Goal: Communication & Community: Answer question/provide support

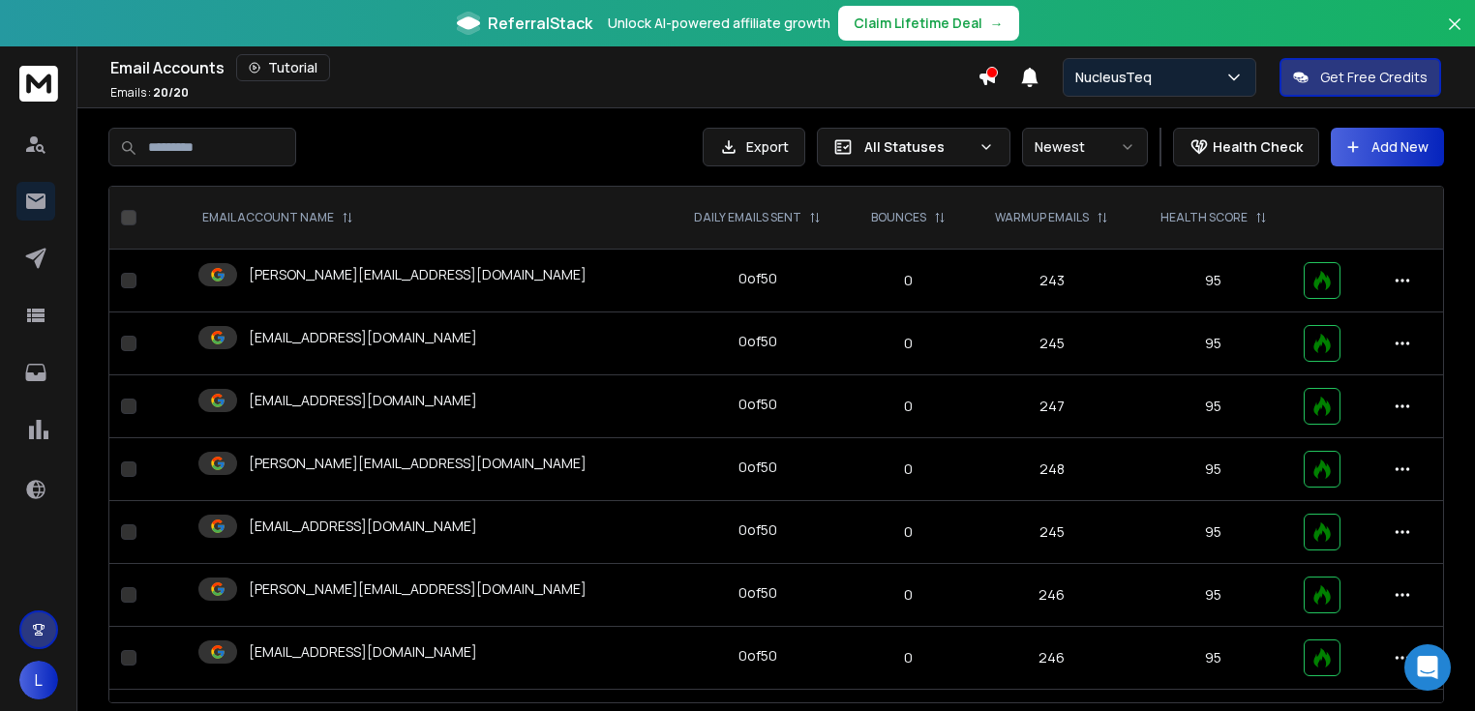
click at [1115, 79] on p "NucleusTeq" at bounding box center [1117, 77] width 84 height 19
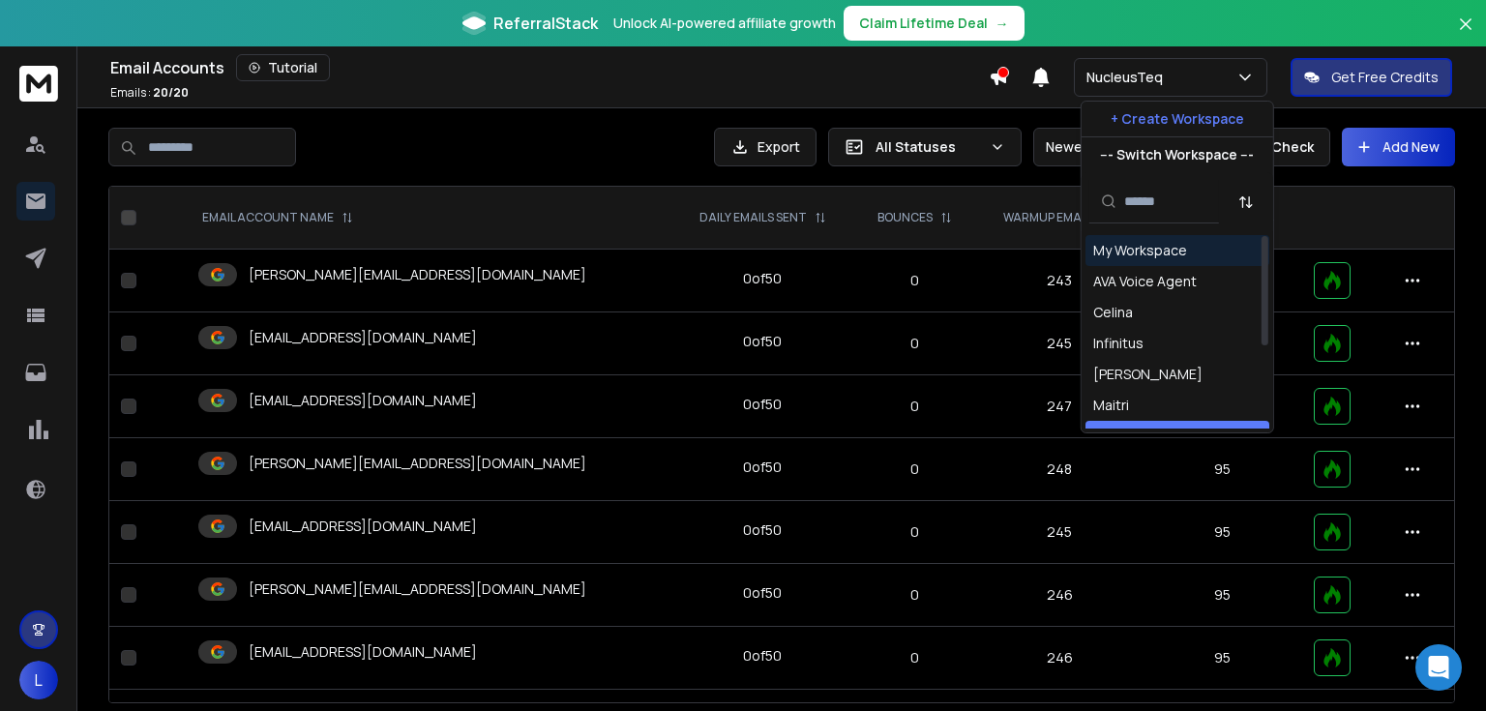
click at [1135, 244] on div "My Workspace" at bounding box center [1140, 250] width 94 height 19
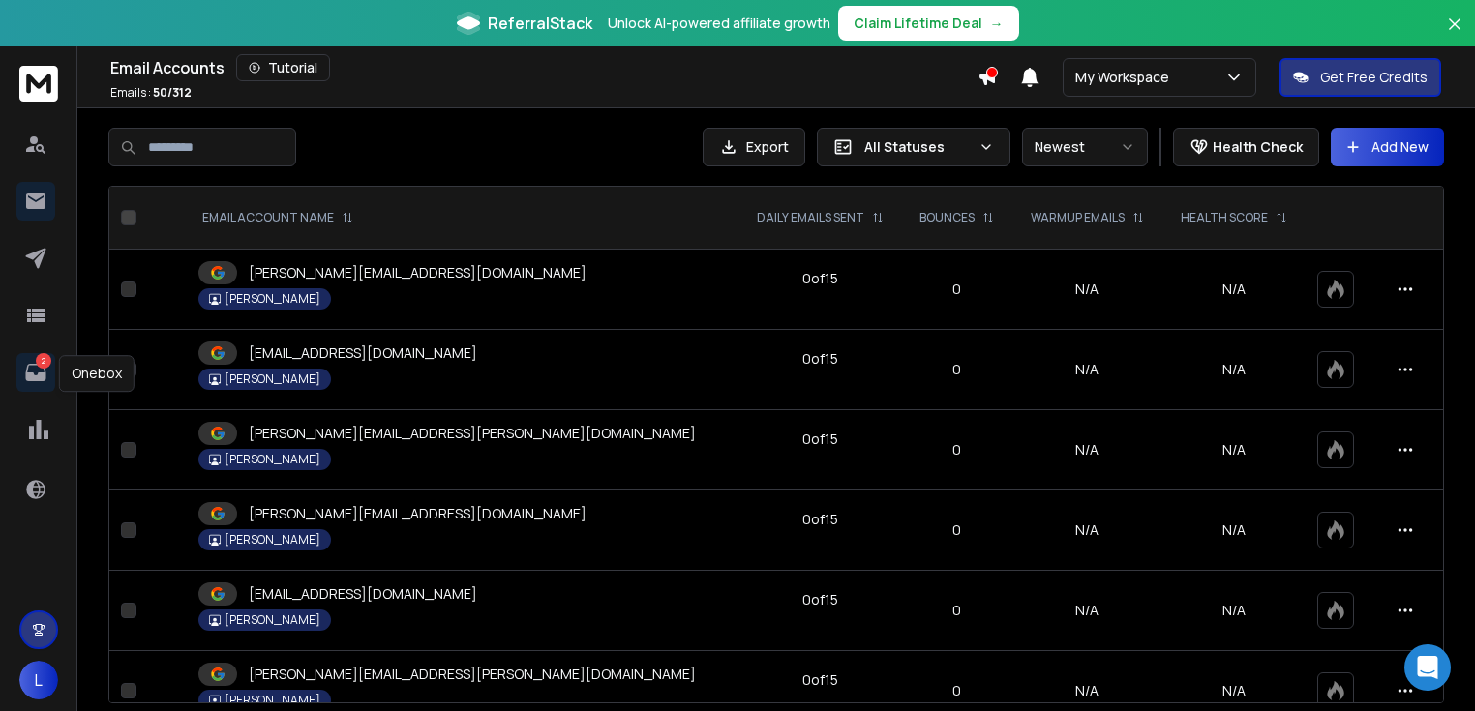
click at [25, 374] on icon at bounding box center [35, 372] width 20 height 17
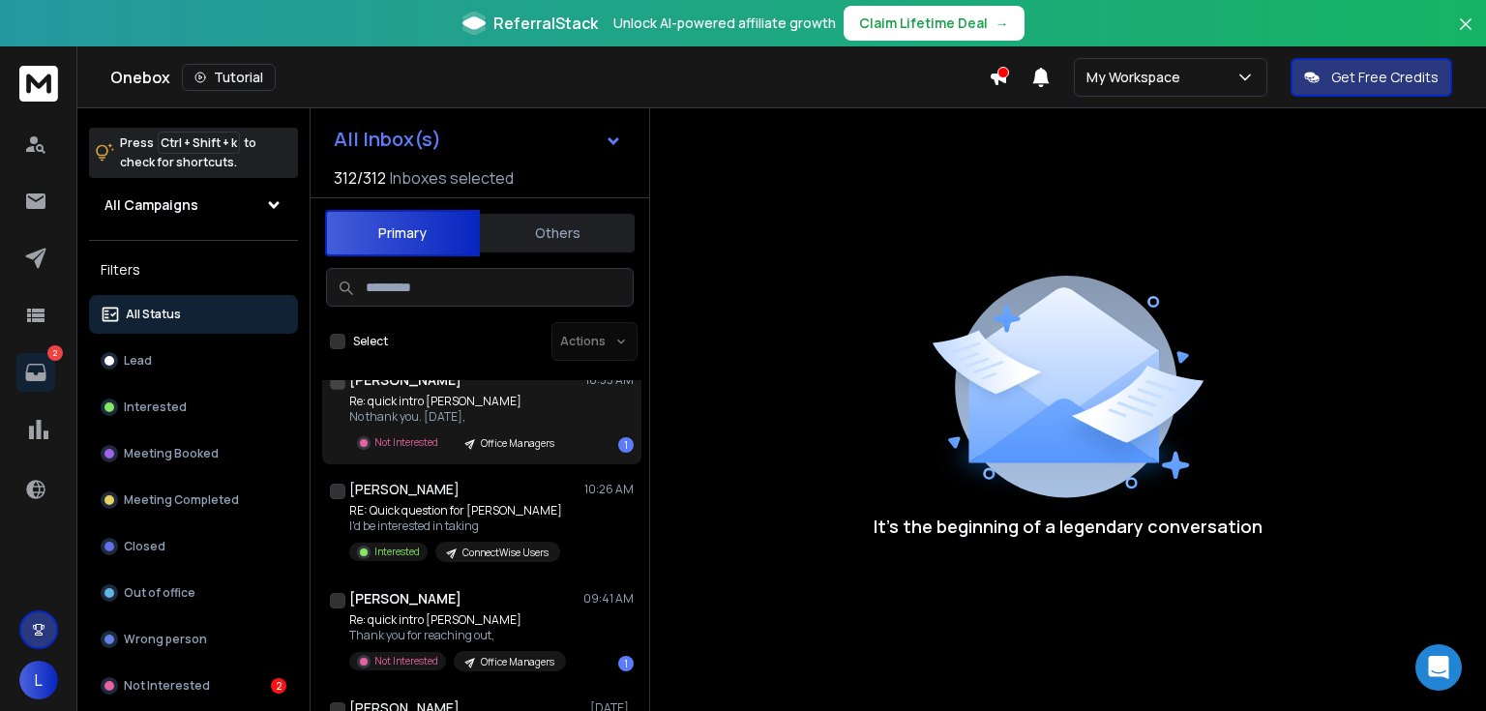
scroll to position [77, 0]
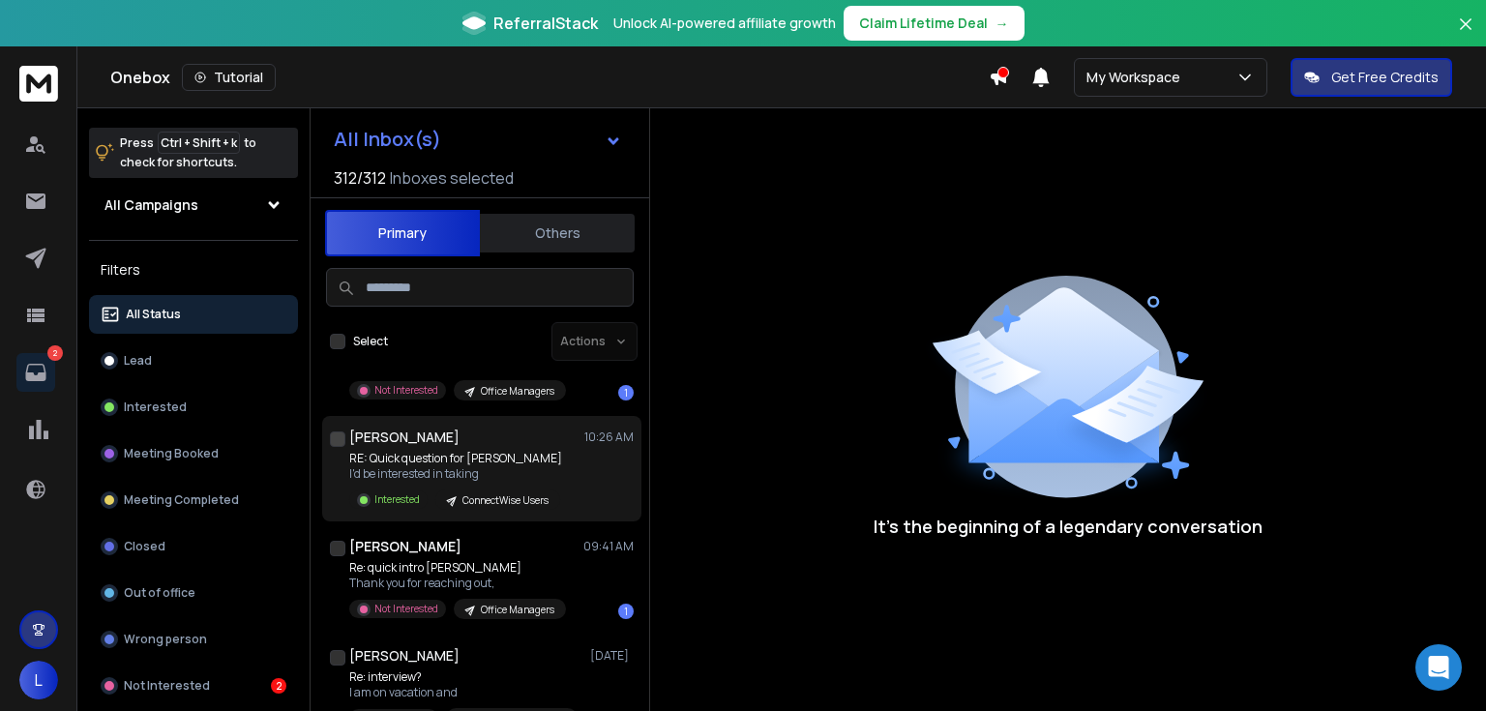
click at [515, 449] on div "[PERSON_NAME] 10:26 AM RE: Quick question for [PERSON_NAME]'d be interested in …" at bounding box center [491, 469] width 284 height 82
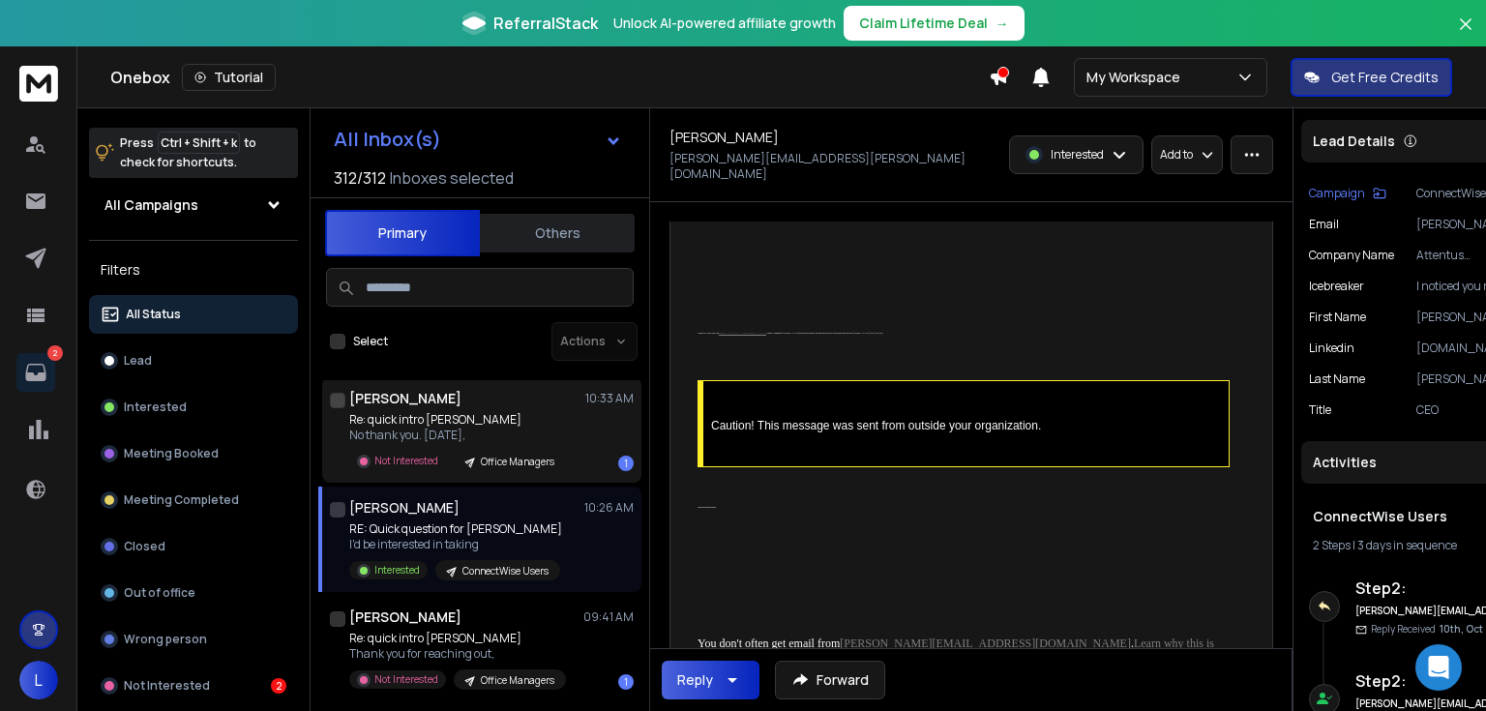
scroll to position [0, 0]
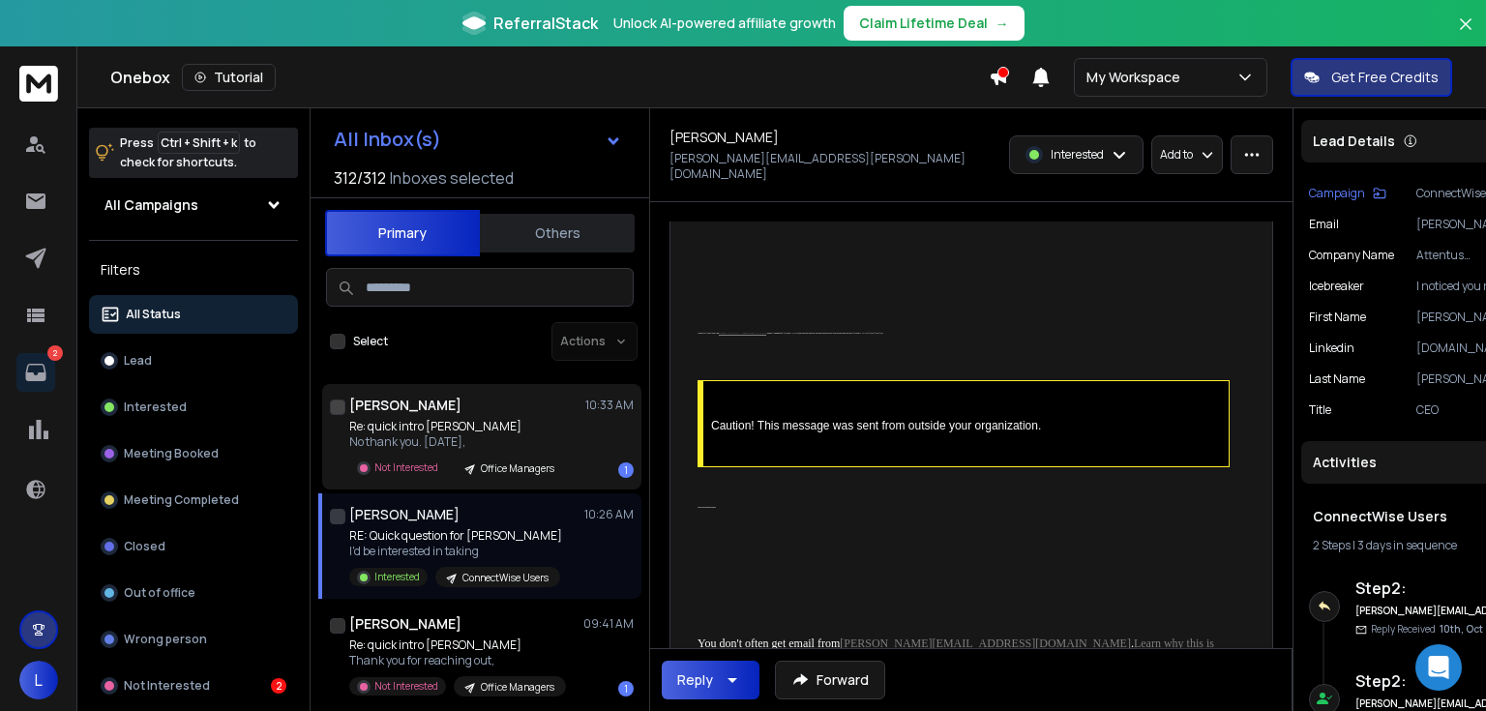
click at [478, 421] on p "Re: quick intro [PERSON_NAME]" at bounding box center [457, 426] width 217 height 15
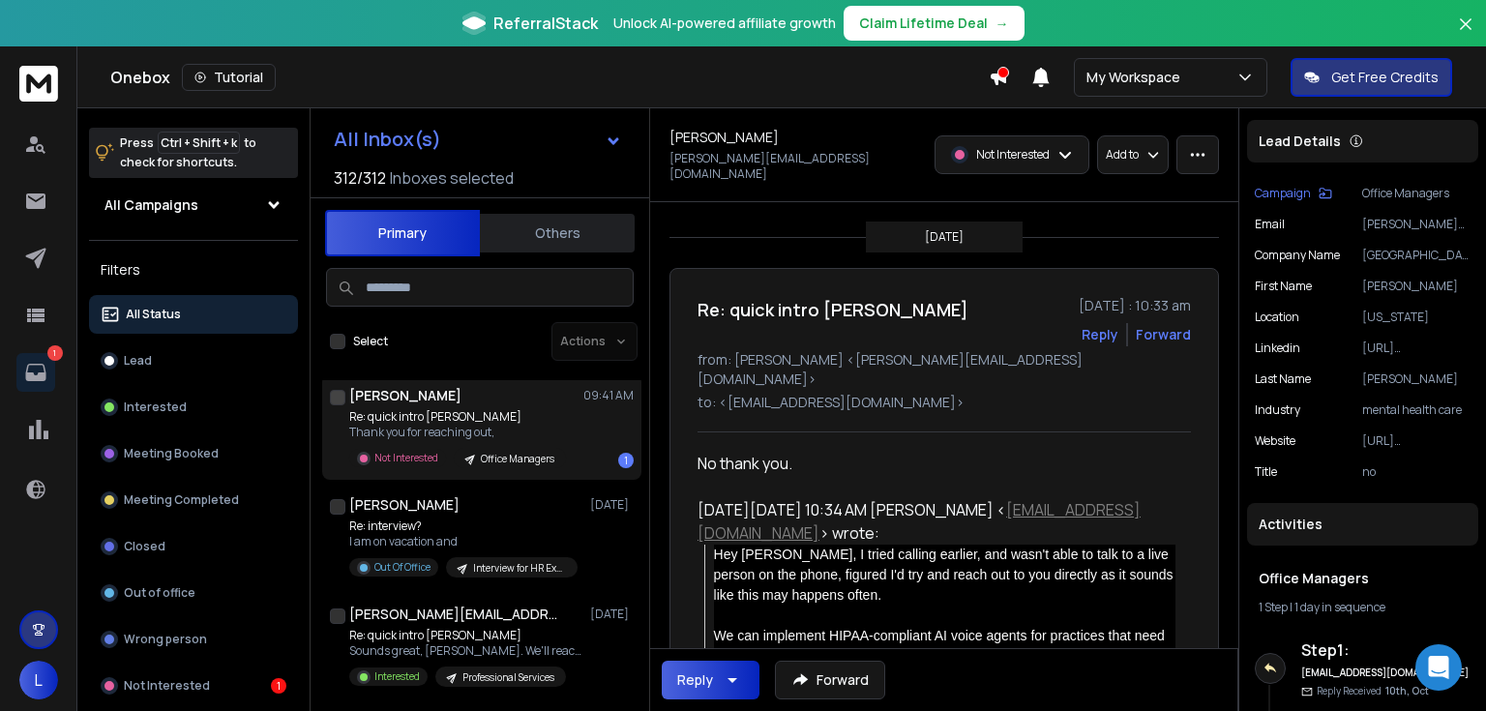
scroll to position [232, 0]
click at [516, 429] on p "Thank you for reaching out," at bounding box center [457, 428] width 217 height 15
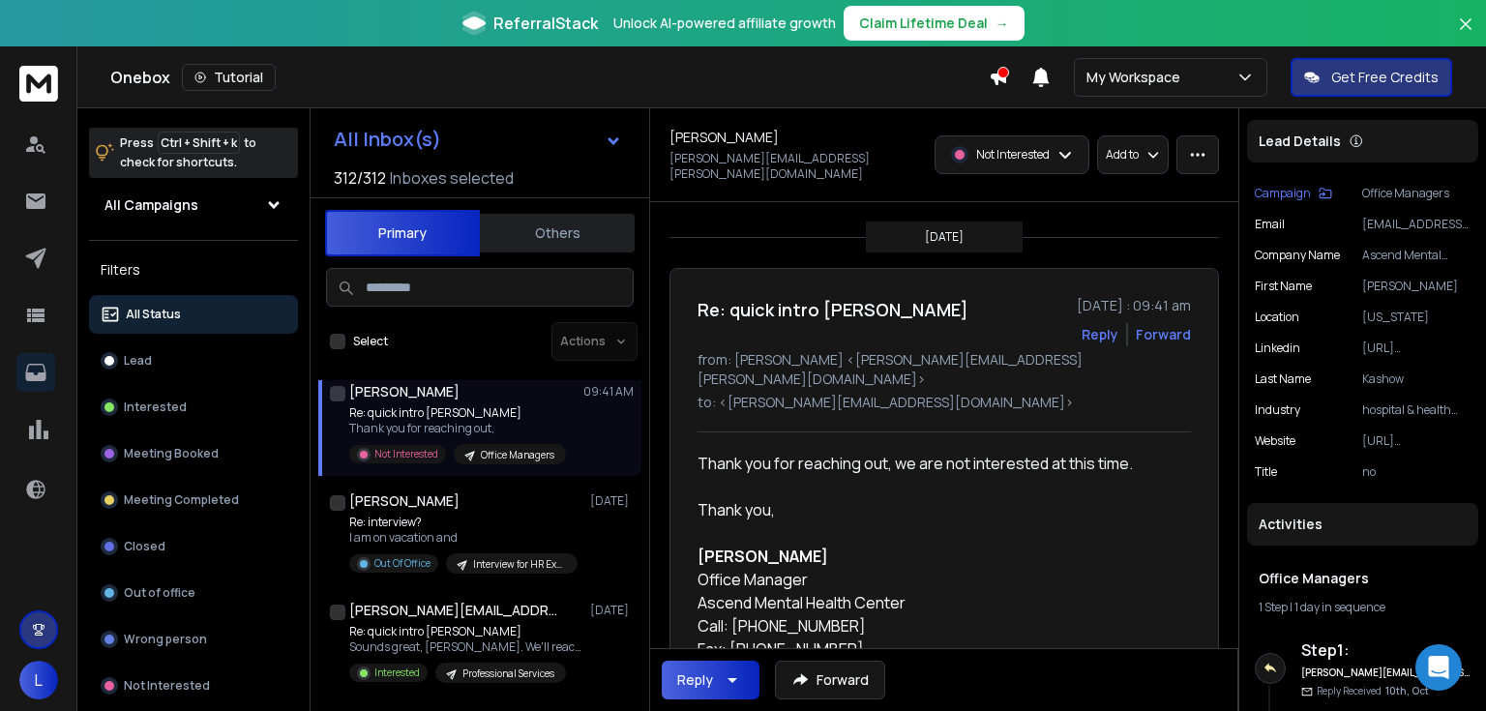
scroll to position [387, 0]
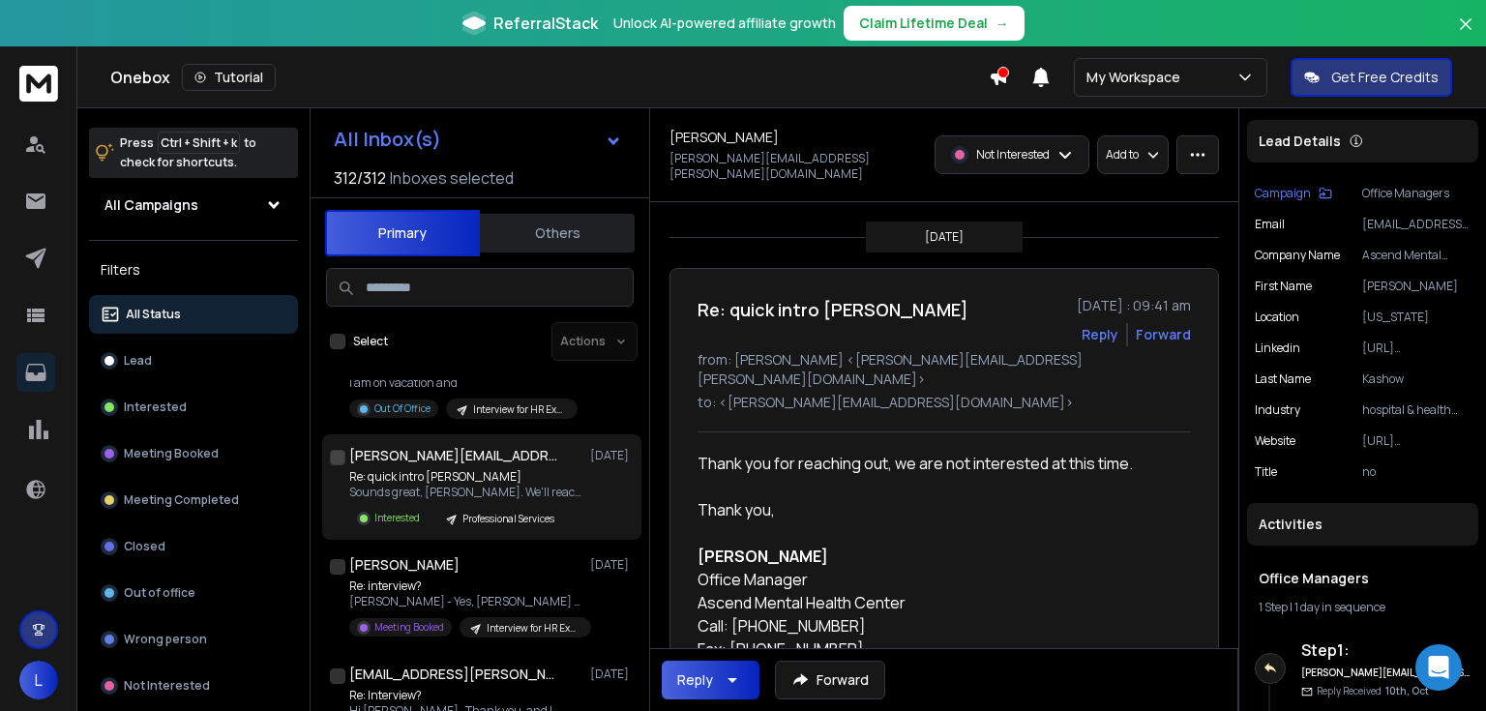
click at [546, 472] on p "Re: quick intro [PERSON_NAME]" at bounding box center [465, 476] width 232 height 15
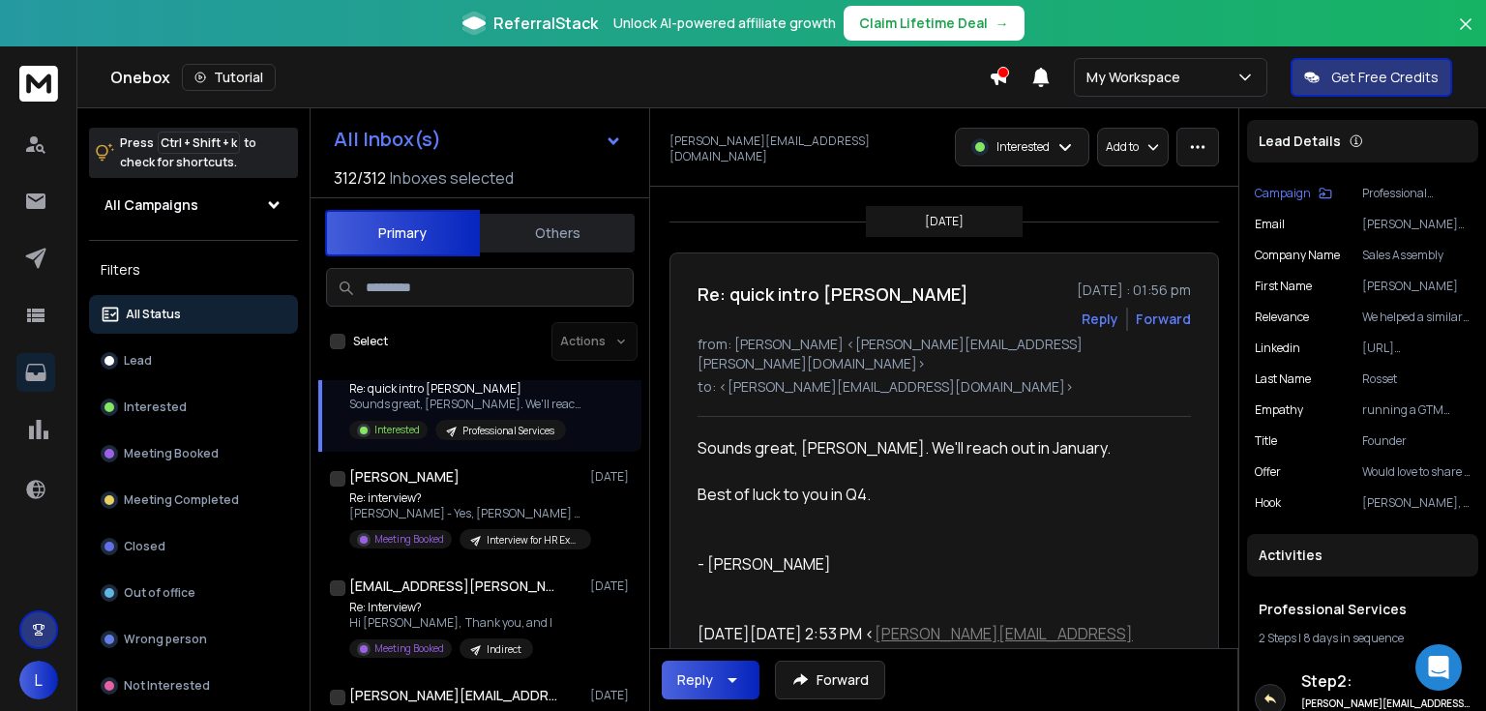
scroll to position [542, 0]
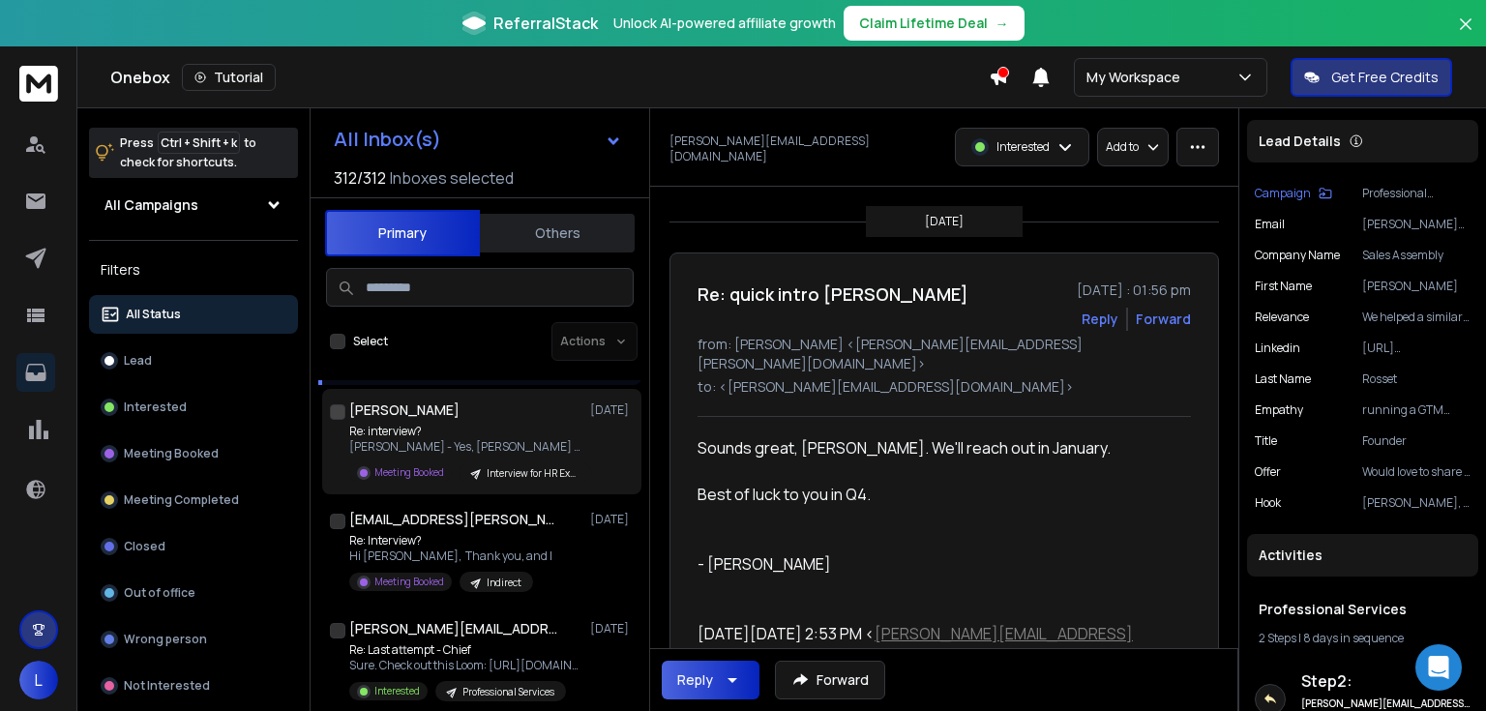
click at [546, 434] on p "Re: interview?" at bounding box center [465, 431] width 232 height 15
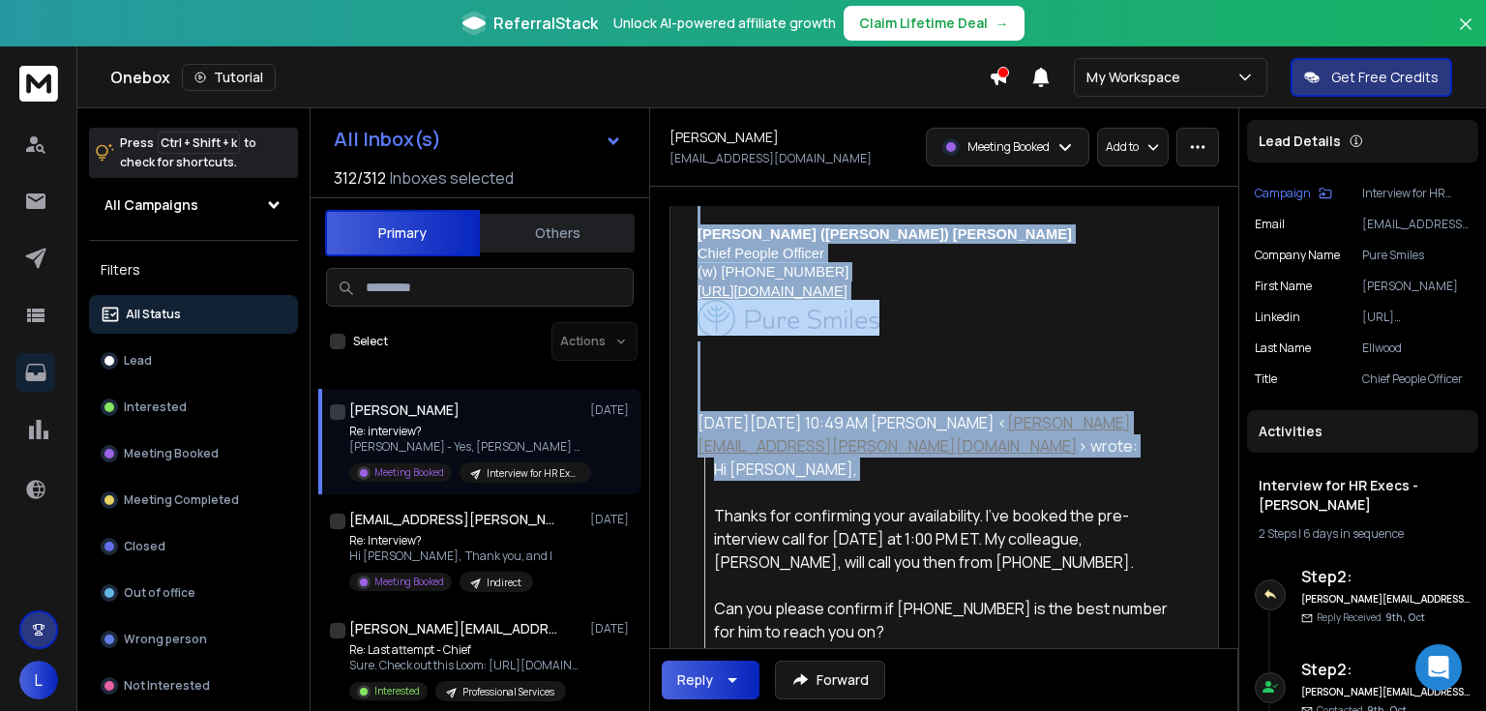
scroll to position [387, 0]
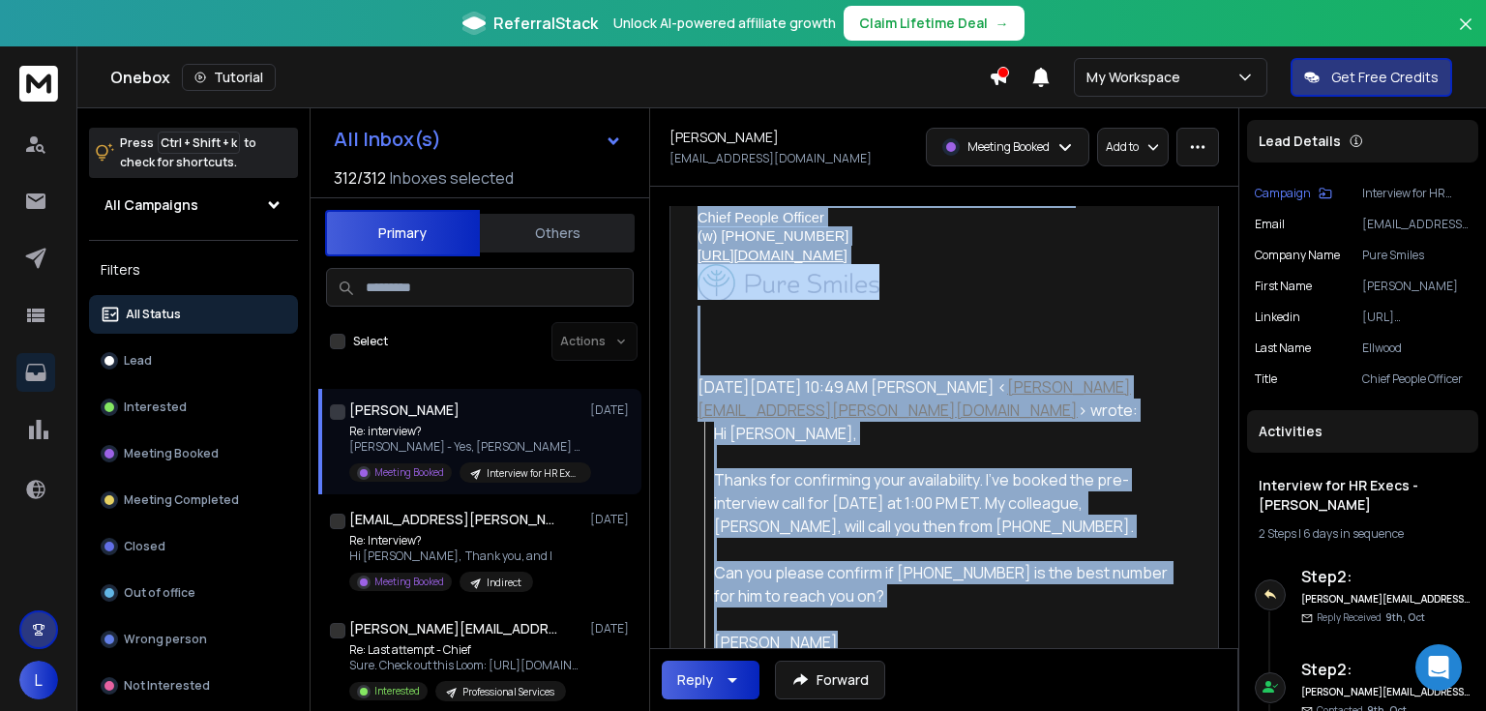
drag, startPoint x: 708, startPoint y: 428, endPoint x: 989, endPoint y: 600, distance: 329.3
copy div "[PERSON_NAME], [PERSON_NAME] can call me directly at [PHONE_NUMBER]. Thanks so …"
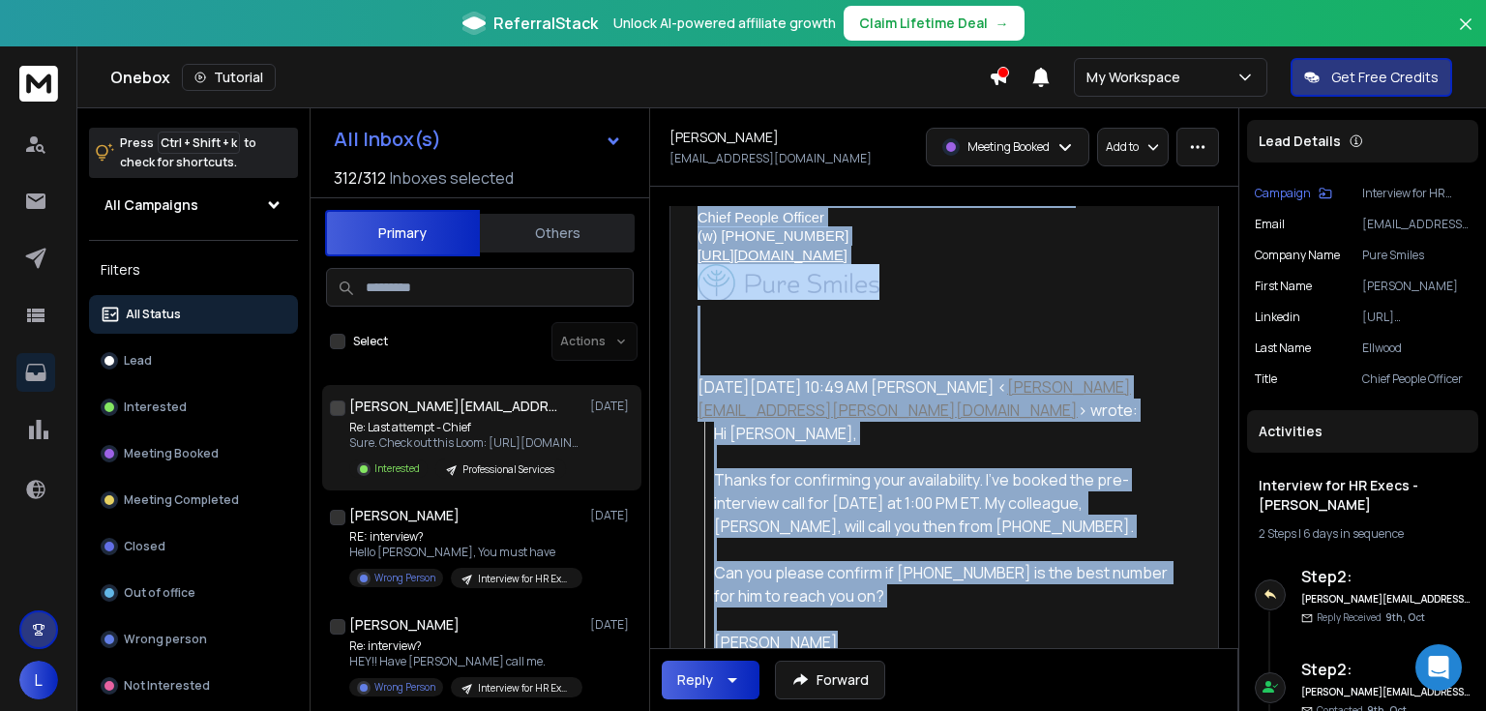
scroll to position [774, 0]
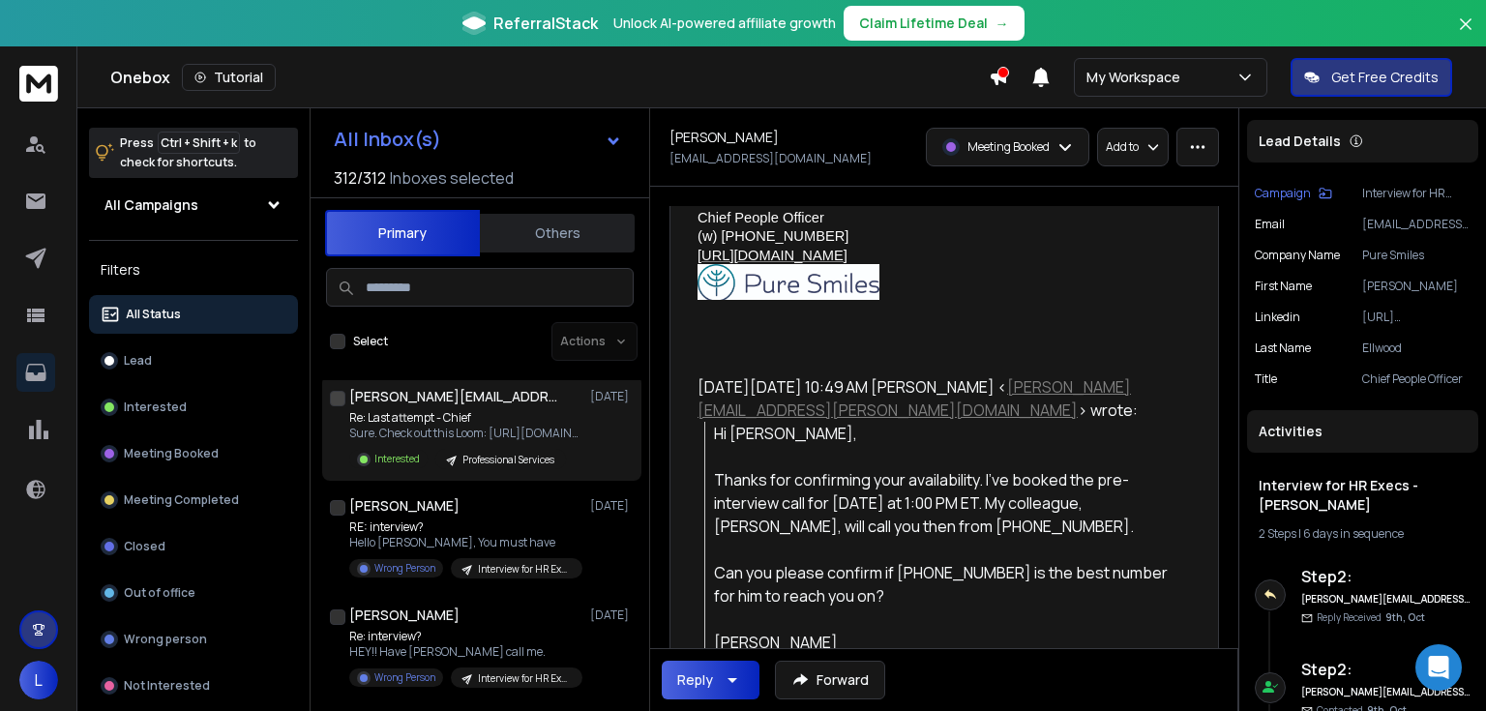
click at [525, 408] on div "[PERSON_NAME][EMAIL_ADDRESS][DOMAIN_NAME] [DATE] Re: Last attempt - Chief Sure.…" at bounding box center [491, 428] width 284 height 82
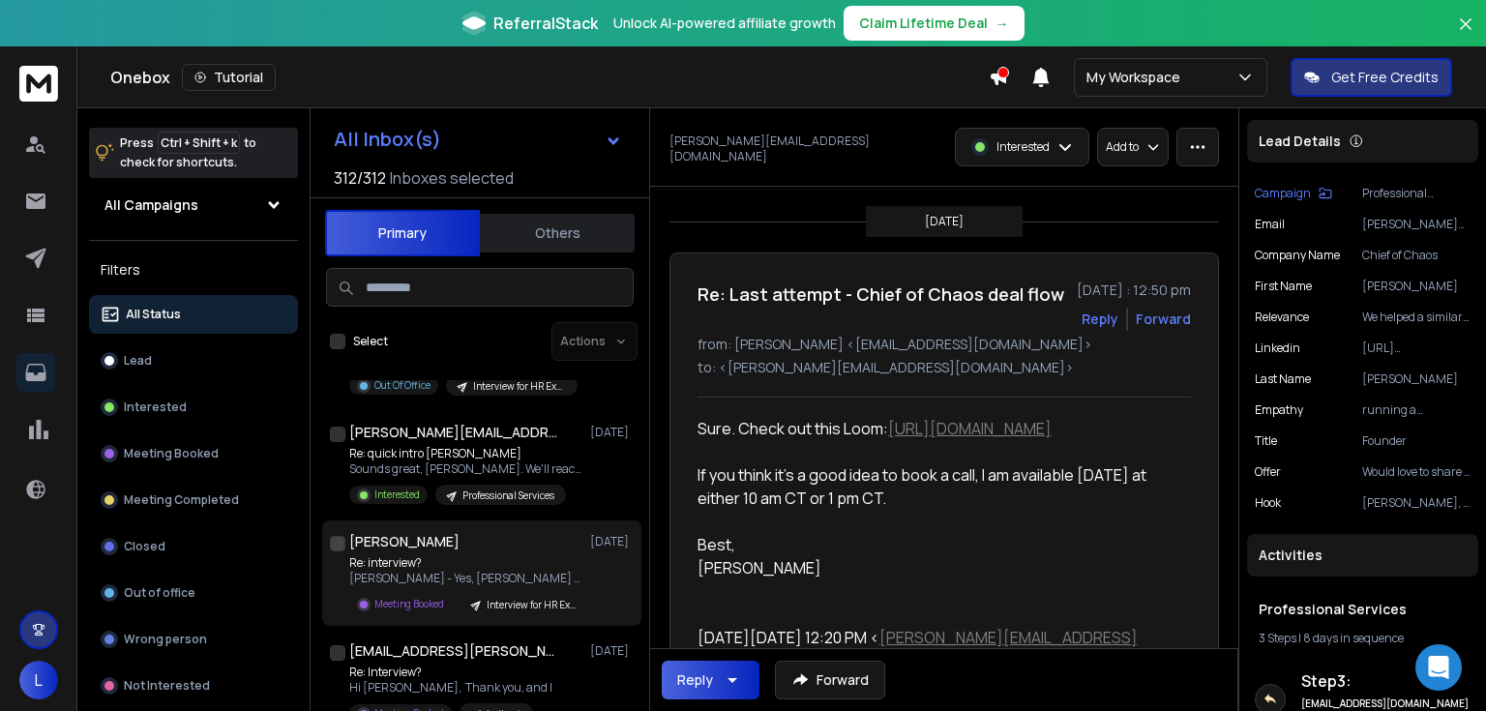
scroll to position [387, 0]
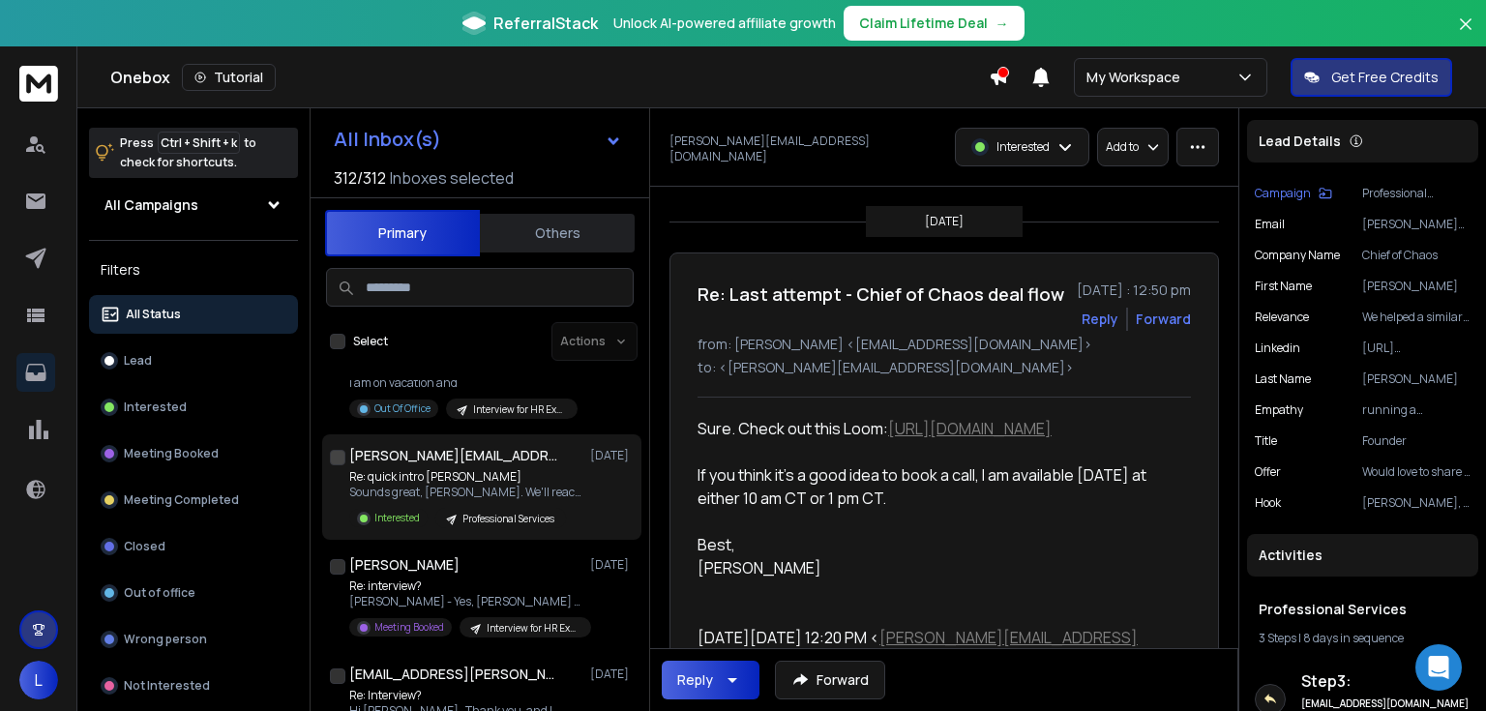
click at [509, 461] on div "[PERSON_NAME][EMAIL_ADDRESS][DOMAIN_NAME] [DATE]" at bounding box center [491, 455] width 284 height 19
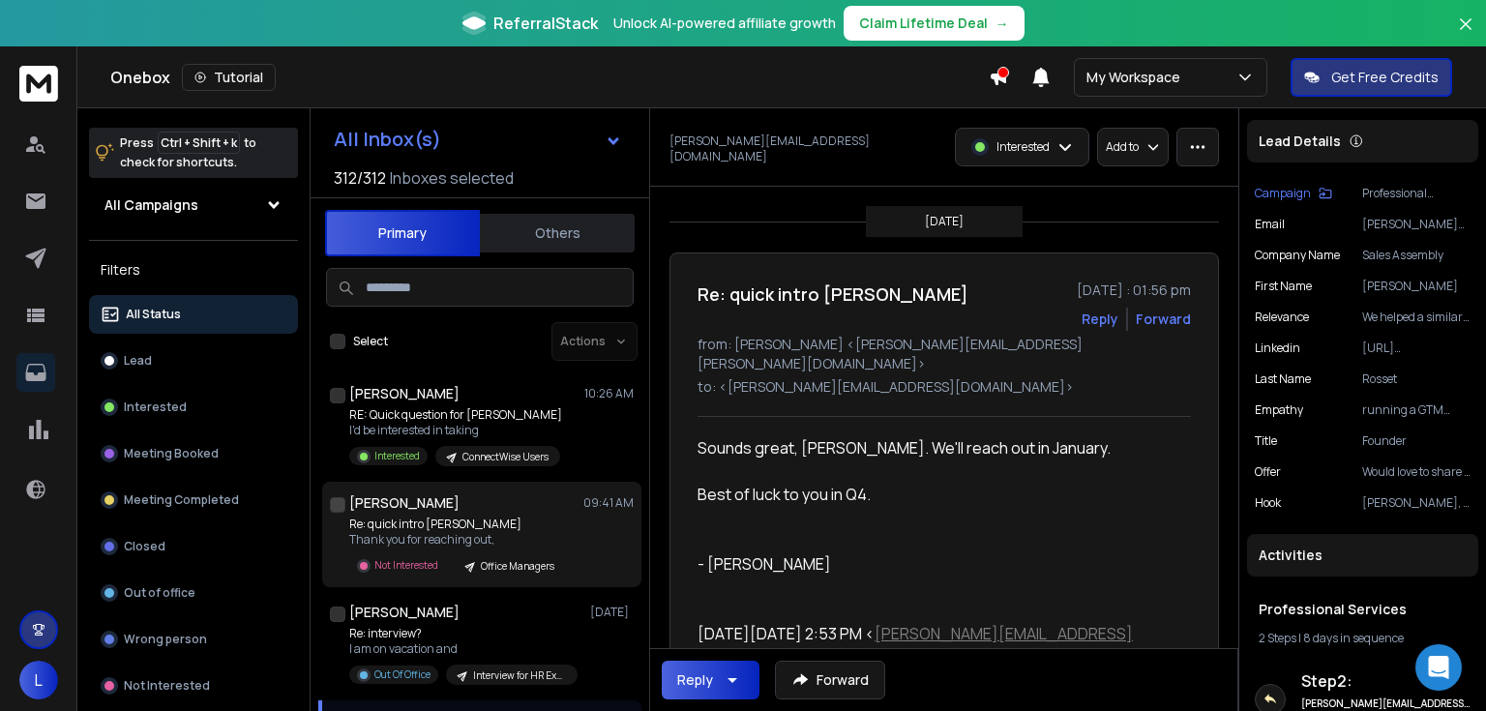
scroll to position [0, 0]
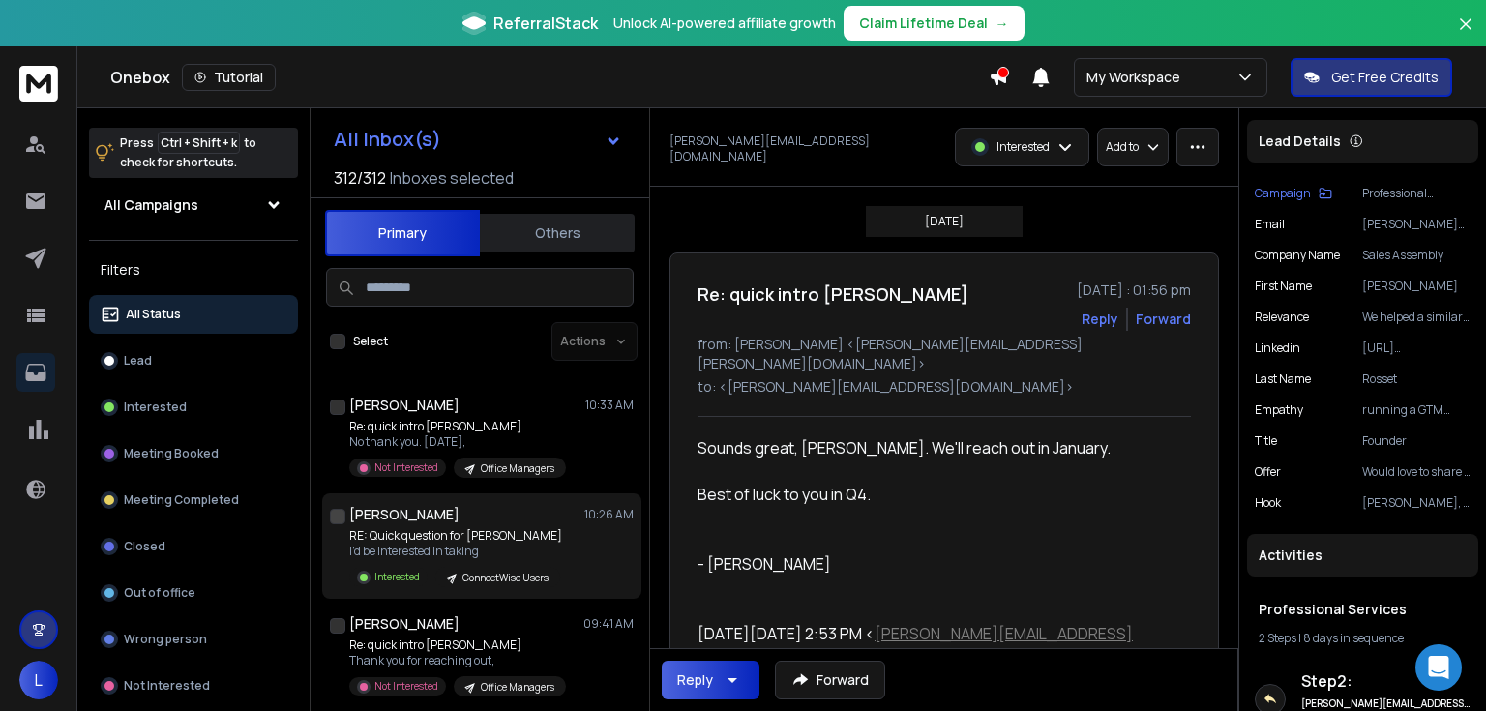
click at [502, 521] on div "[PERSON_NAME] 10:26 AM" at bounding box center [491, 514] width 284 height 19
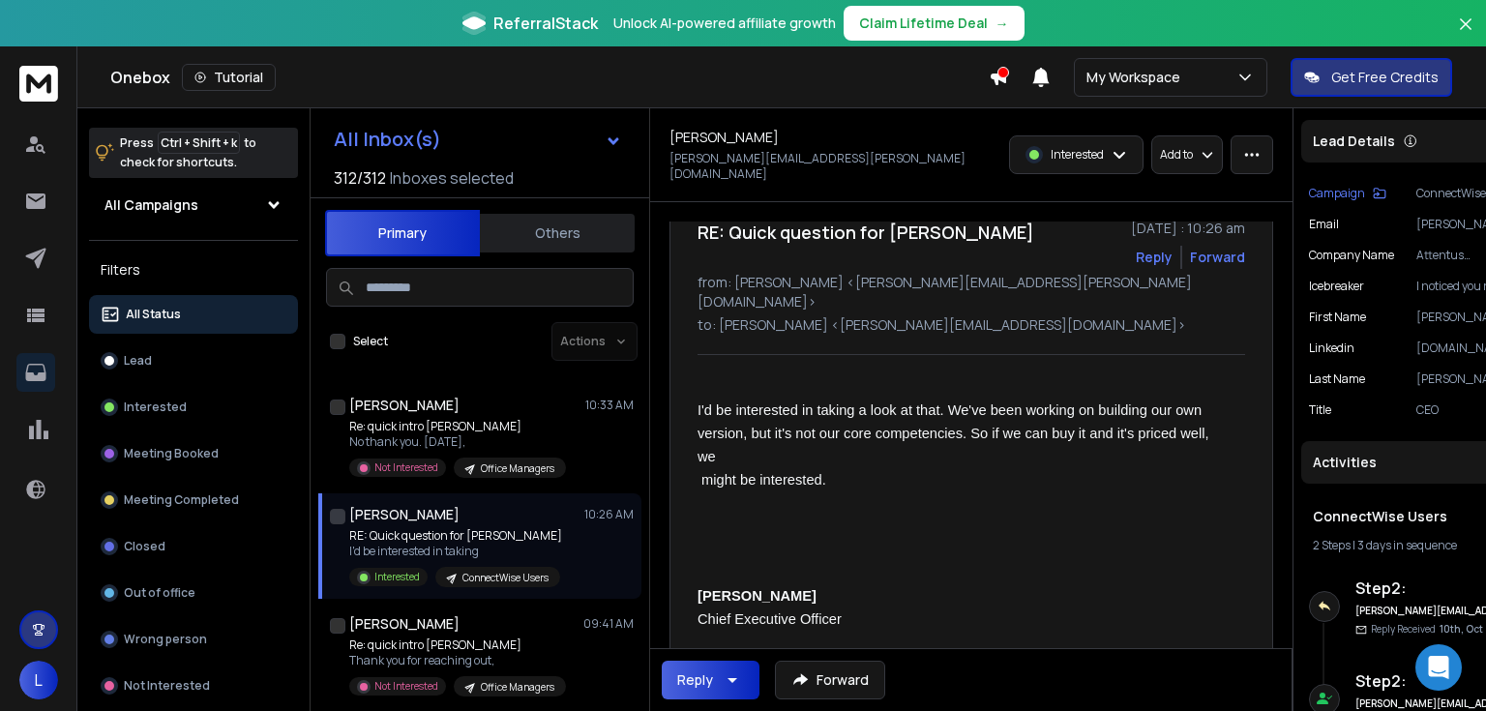
scroll to position [155, 0]
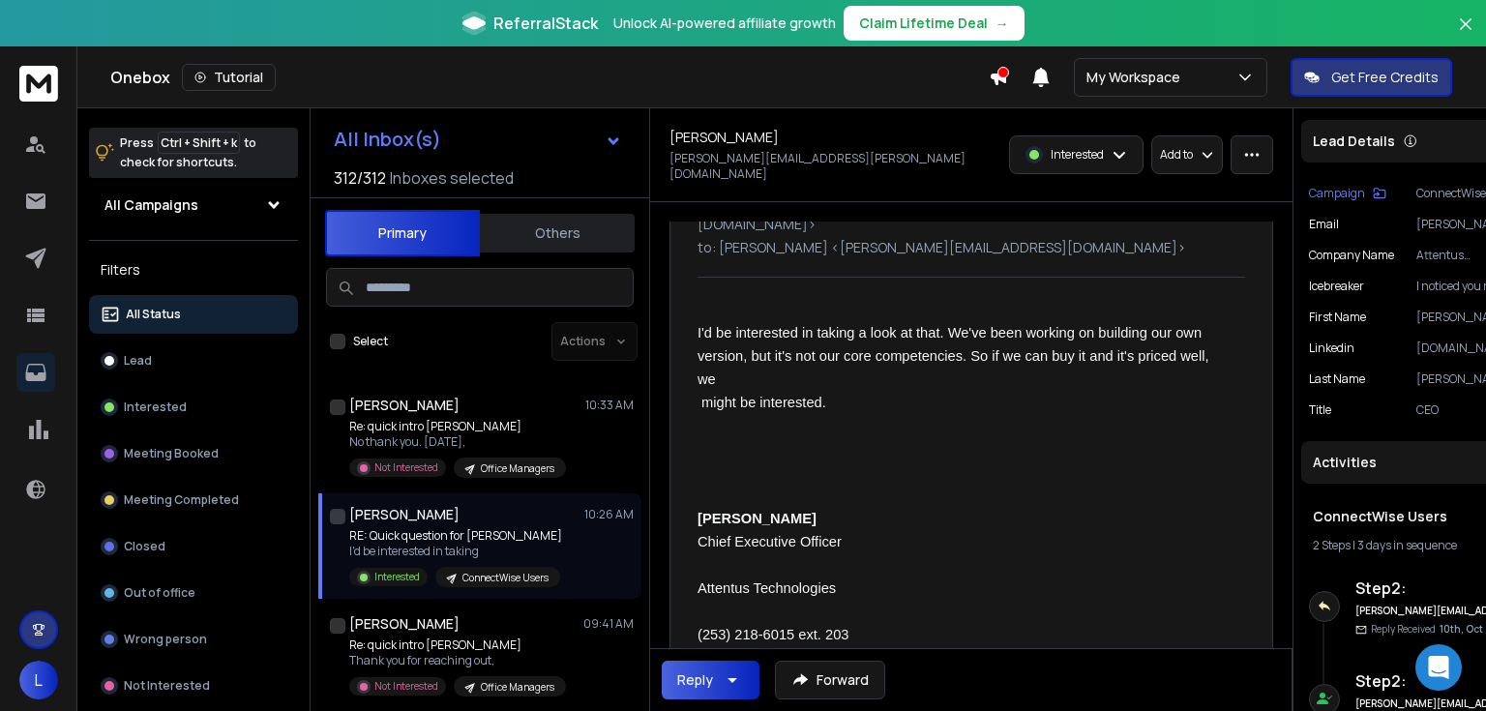
click at [688, 672] on div "Reply" at bounding box center [695, 680] width 36 height 19
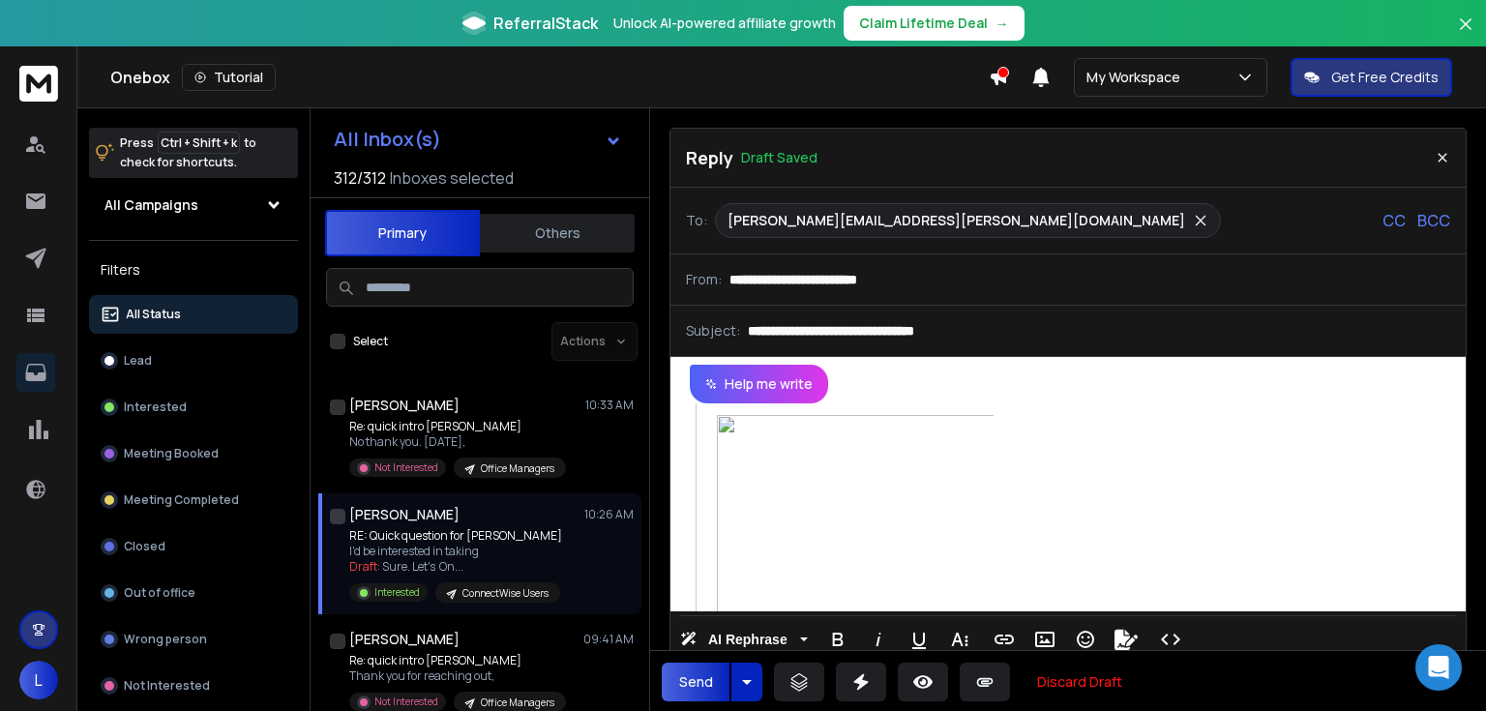
scroll to position [0, 0]
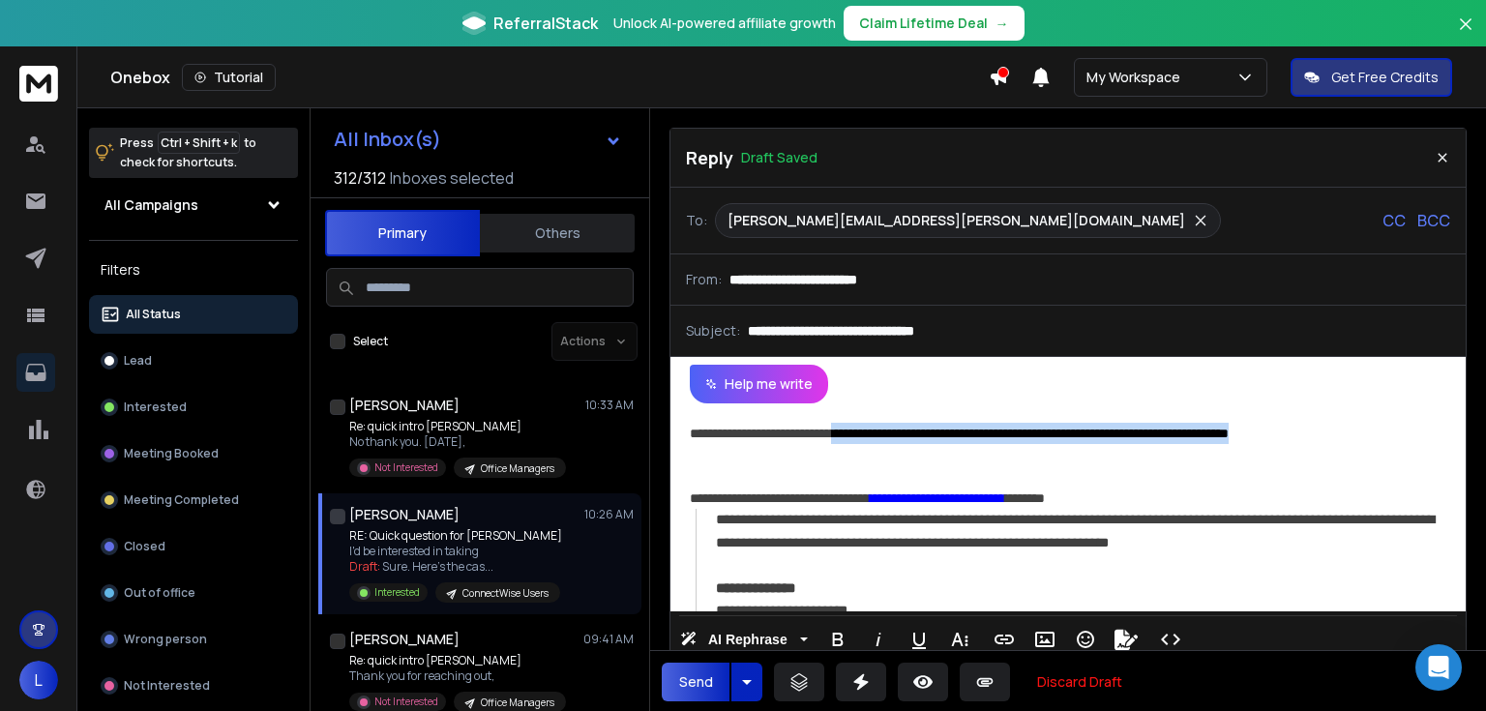
drag, startPoint x: 864, startPoint y: 432, endPoint x: 1430, endPoint y: 439, distance: 566.1
click at [1430, 439] on div "**********" at bounding box center [1066, 507] width 791 height 208
click at [1002, 641] on icon "button" at bounding box center [1004, 639] width 23 height 23
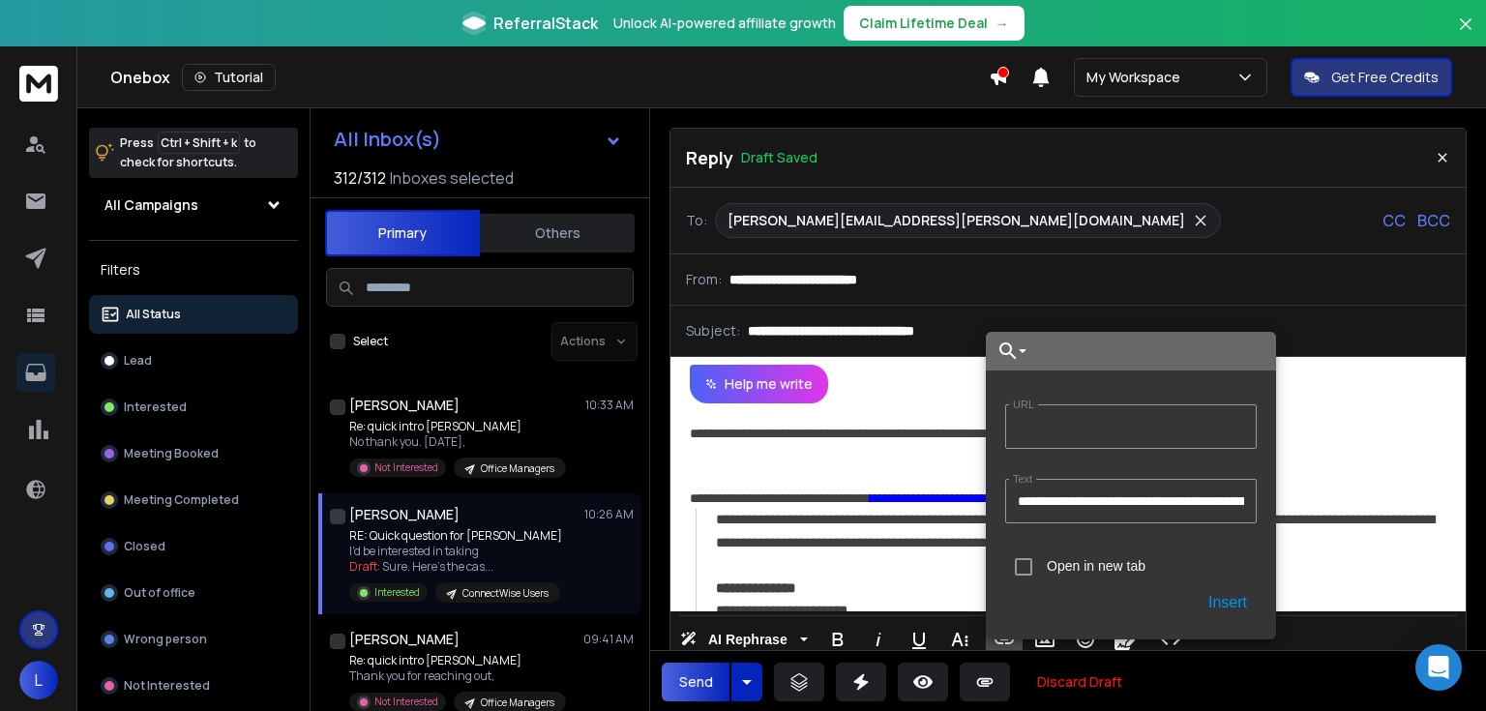
type input "**********"
click at [1219, 615] on button "Insert" at bounding box center [1228, 602] width 58 height 35
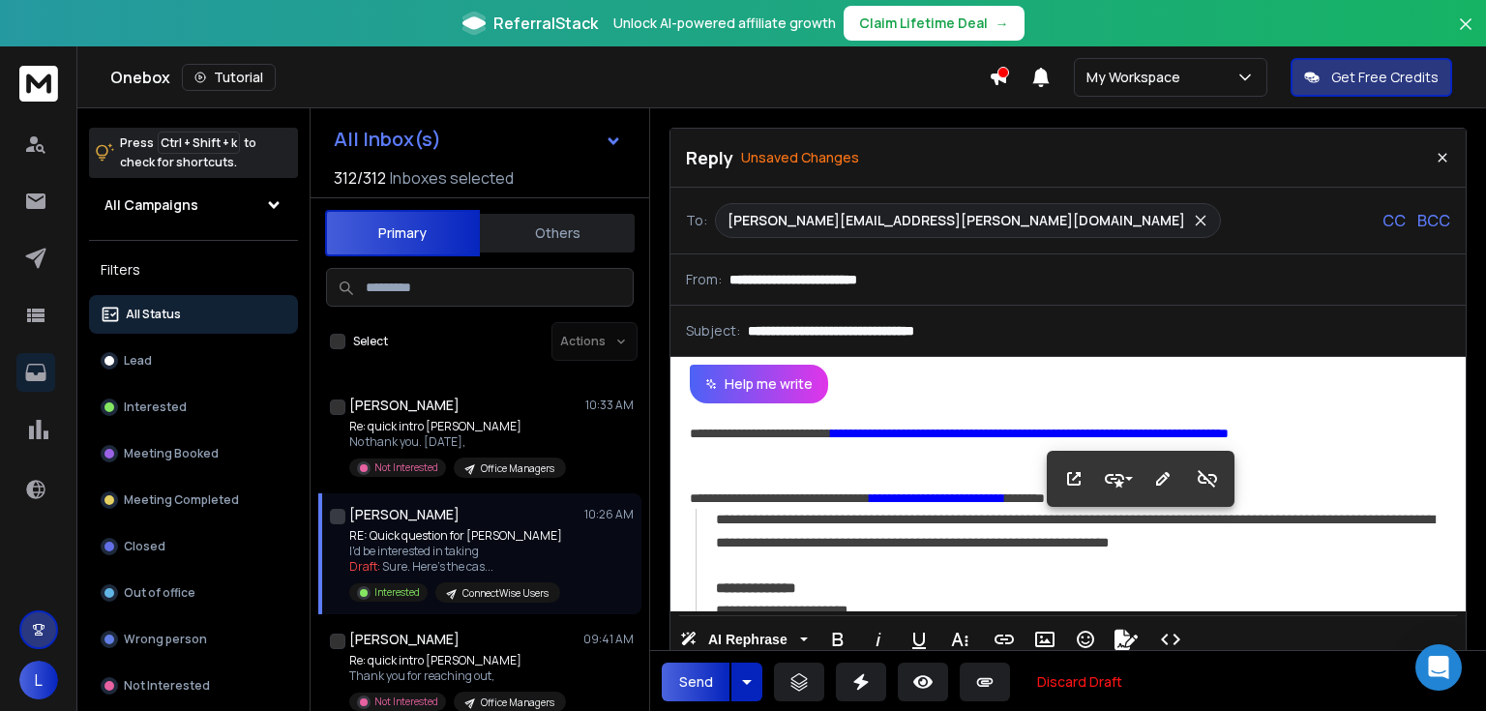
click at [708, 460] on div at bounding box center [1066, 454] width 752 height 21
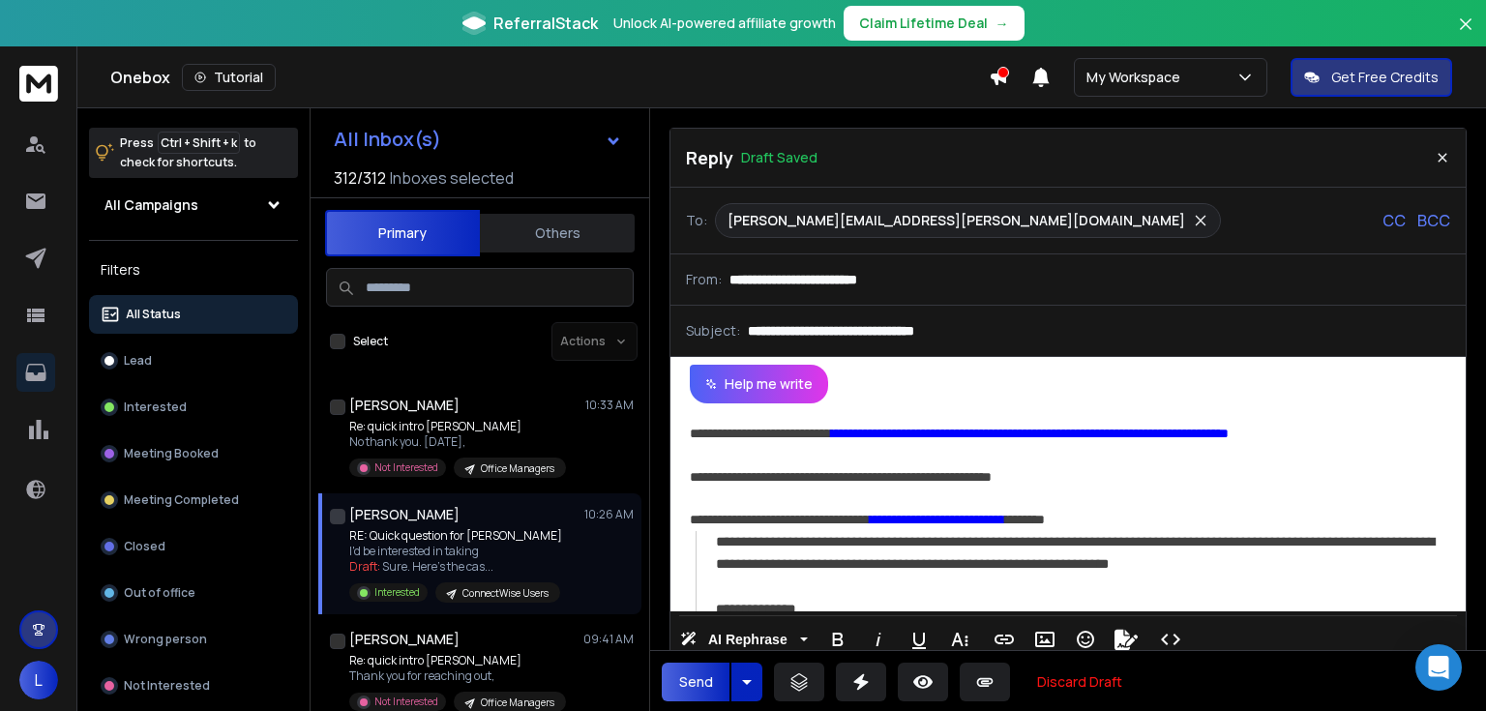
click at [1073, 480] on div "**********" at bounding box center [1060, 466] width 740 height 44
click at [1065, 480] on div "**********" at bounding box center [1060, 466] width 740 height 44
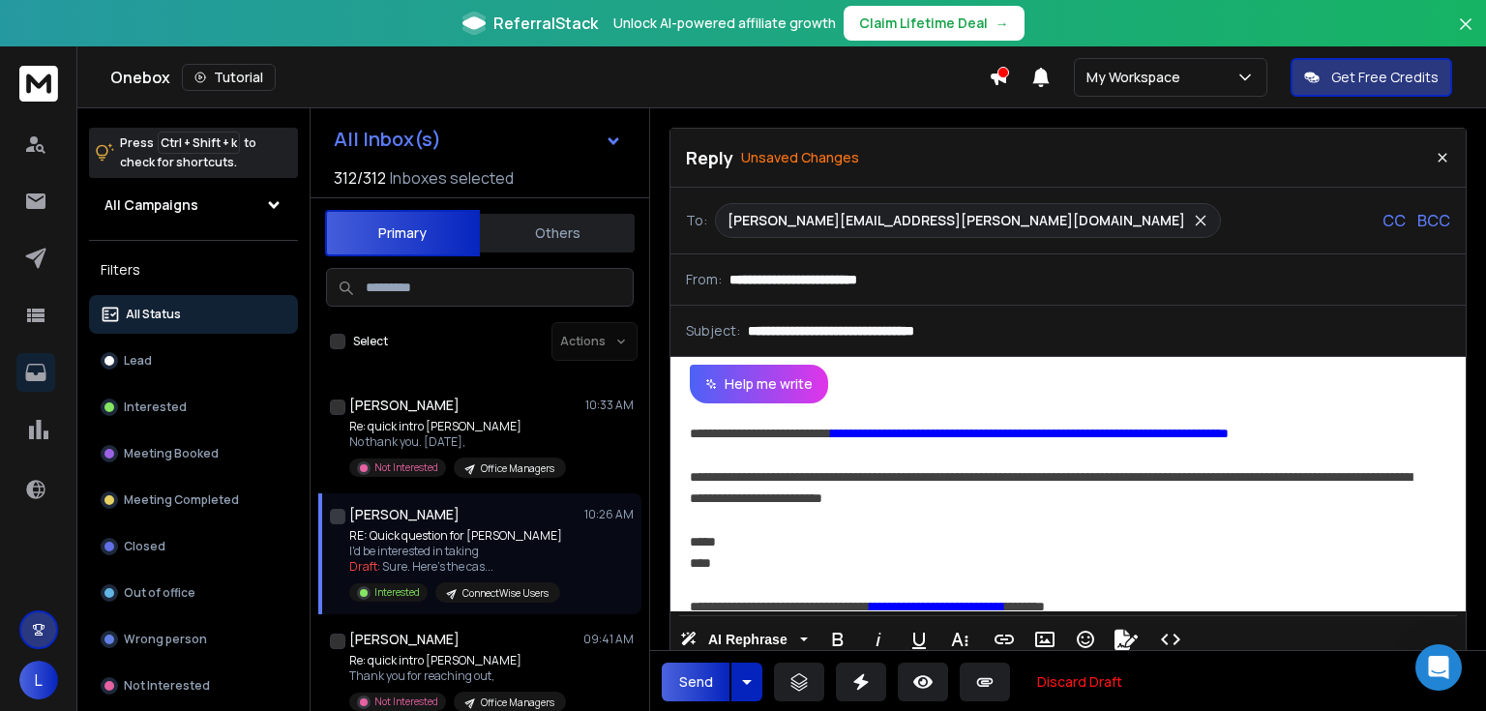
click at [682, 683] on button "Send" at bounding box center [696, 682] width 68 height 39
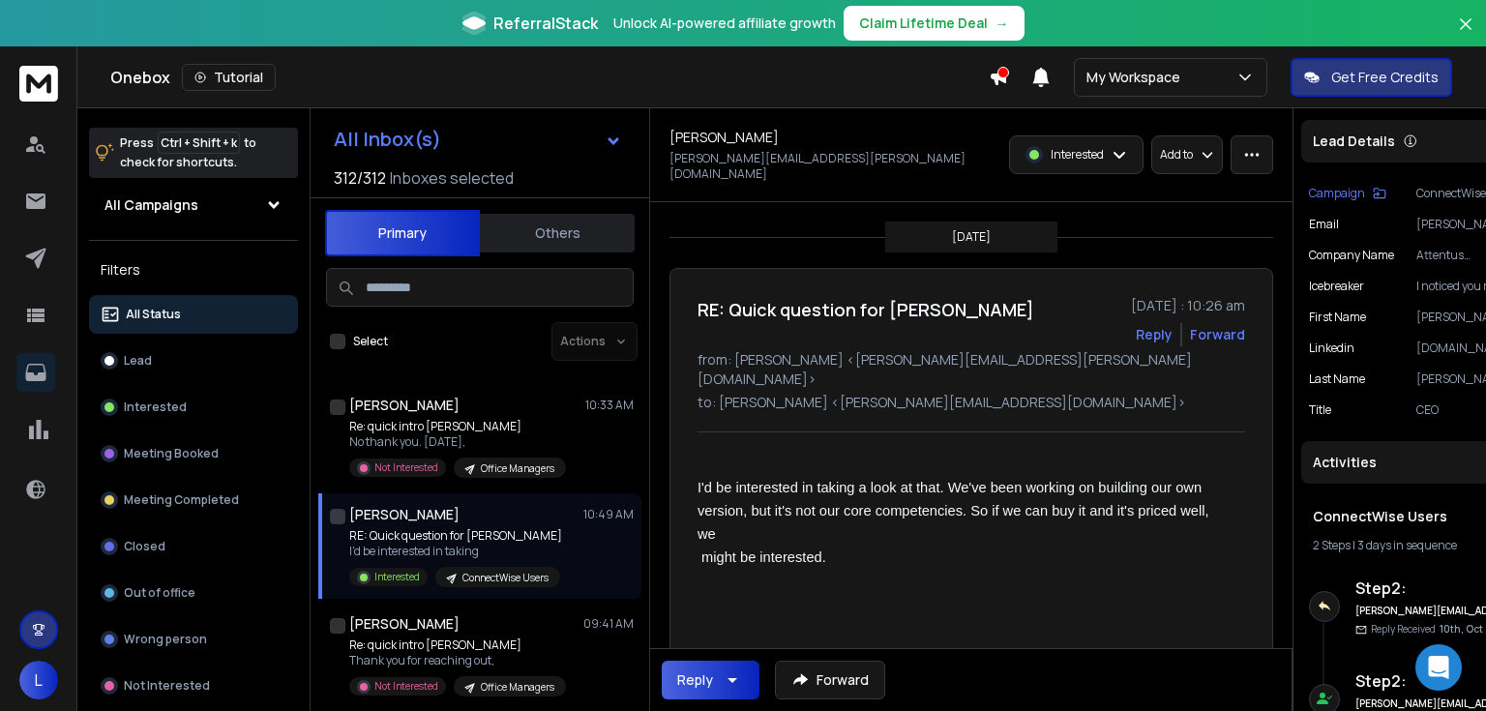
click at [452, 271] on input at bounding box center [480, 287] width 308 height 39
type input "*"
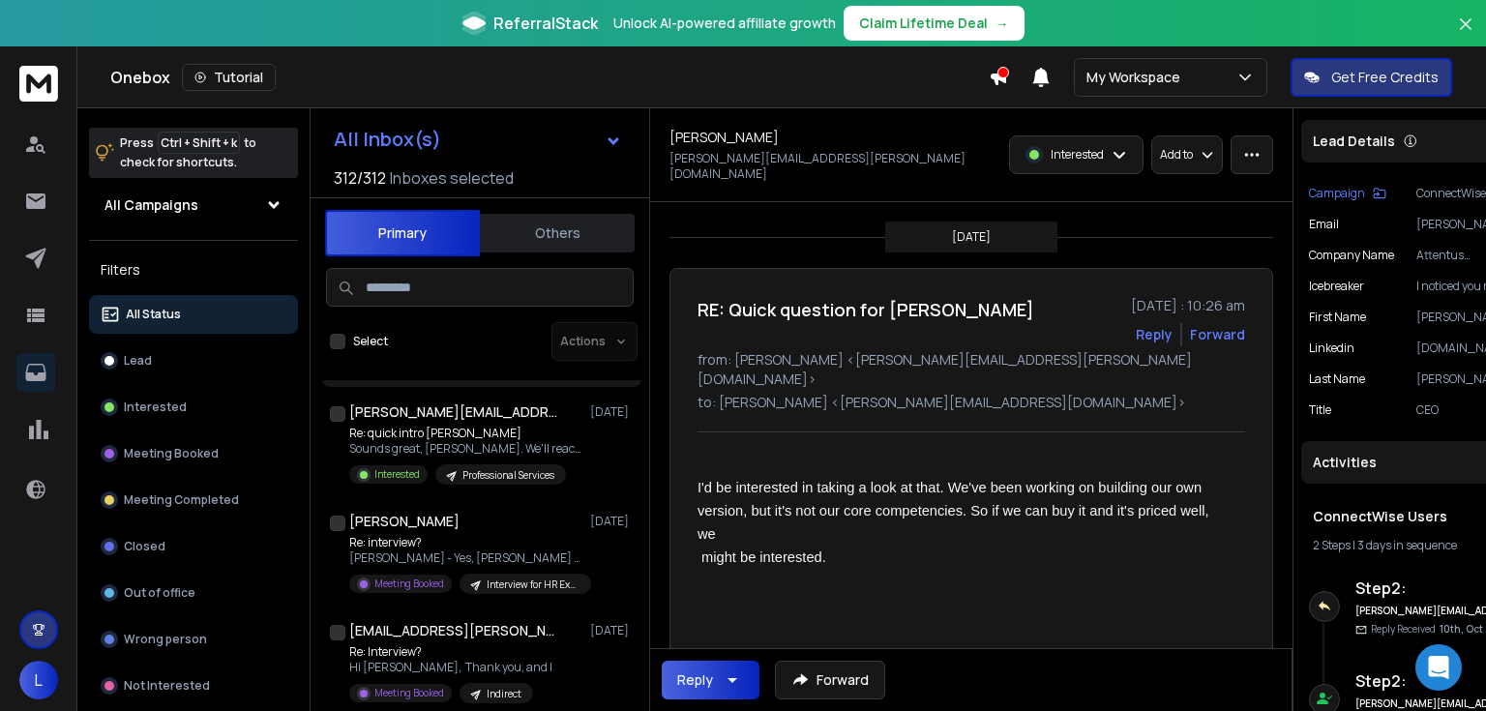
scroll to position [464, 0]
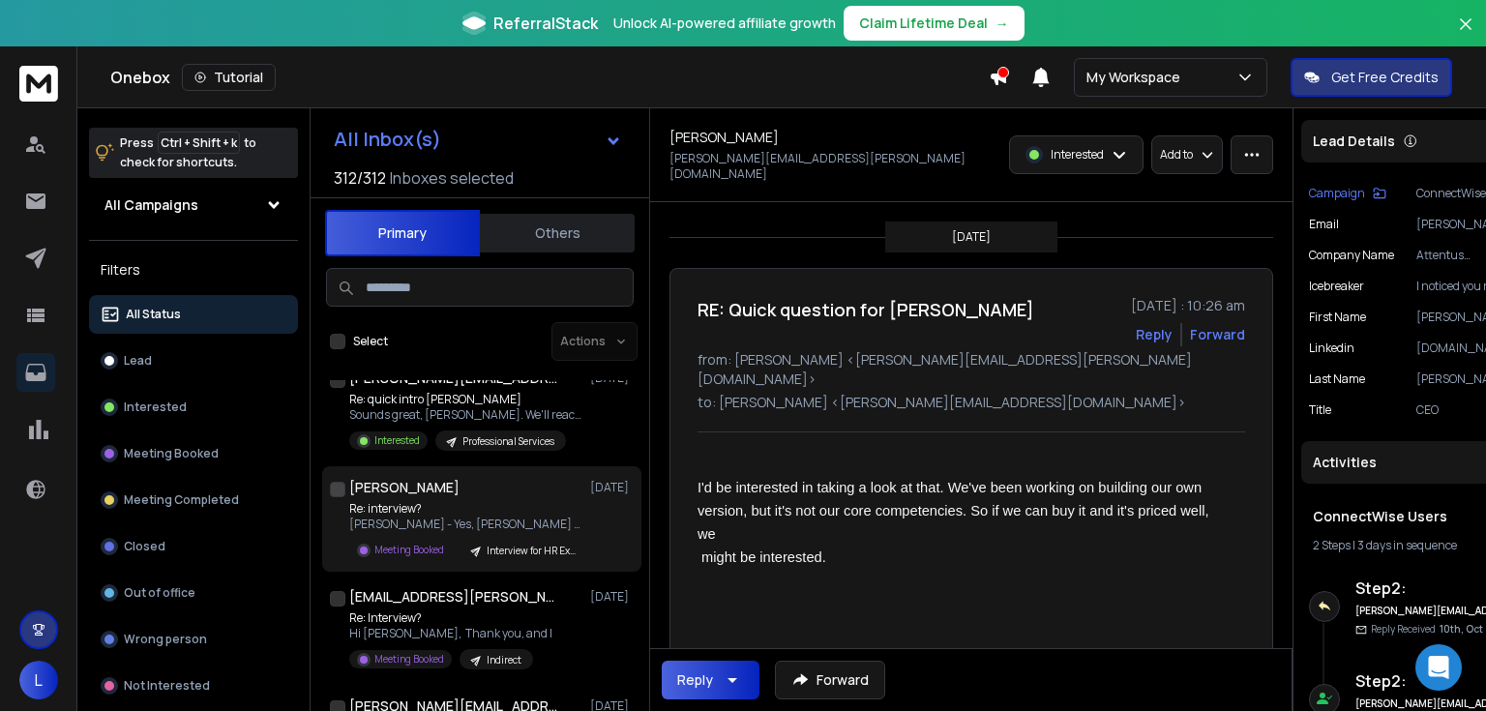
click at [487, 492] on div "[PERSON_NAME] [DATE]" at bounding box center [491, 487] width 284 height 19
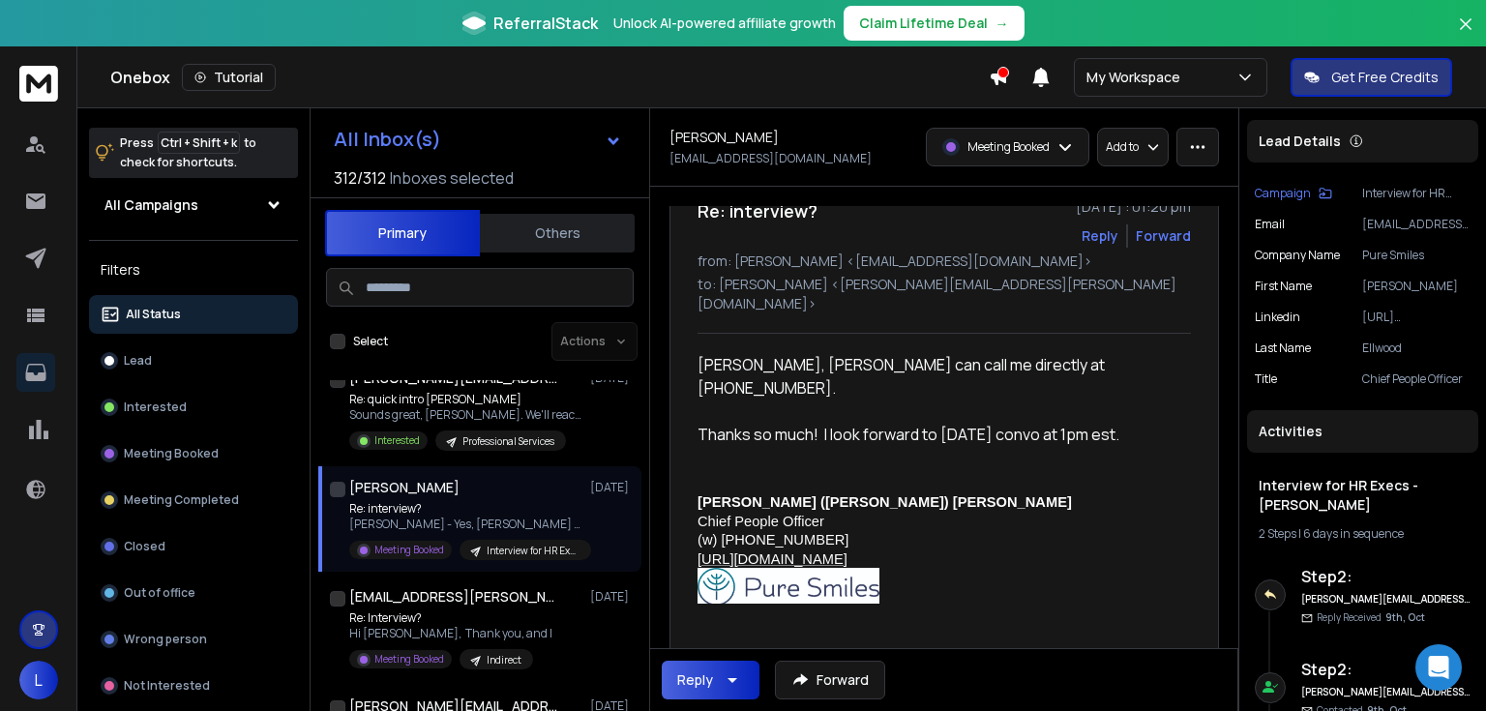
scroll to position [155, 0]
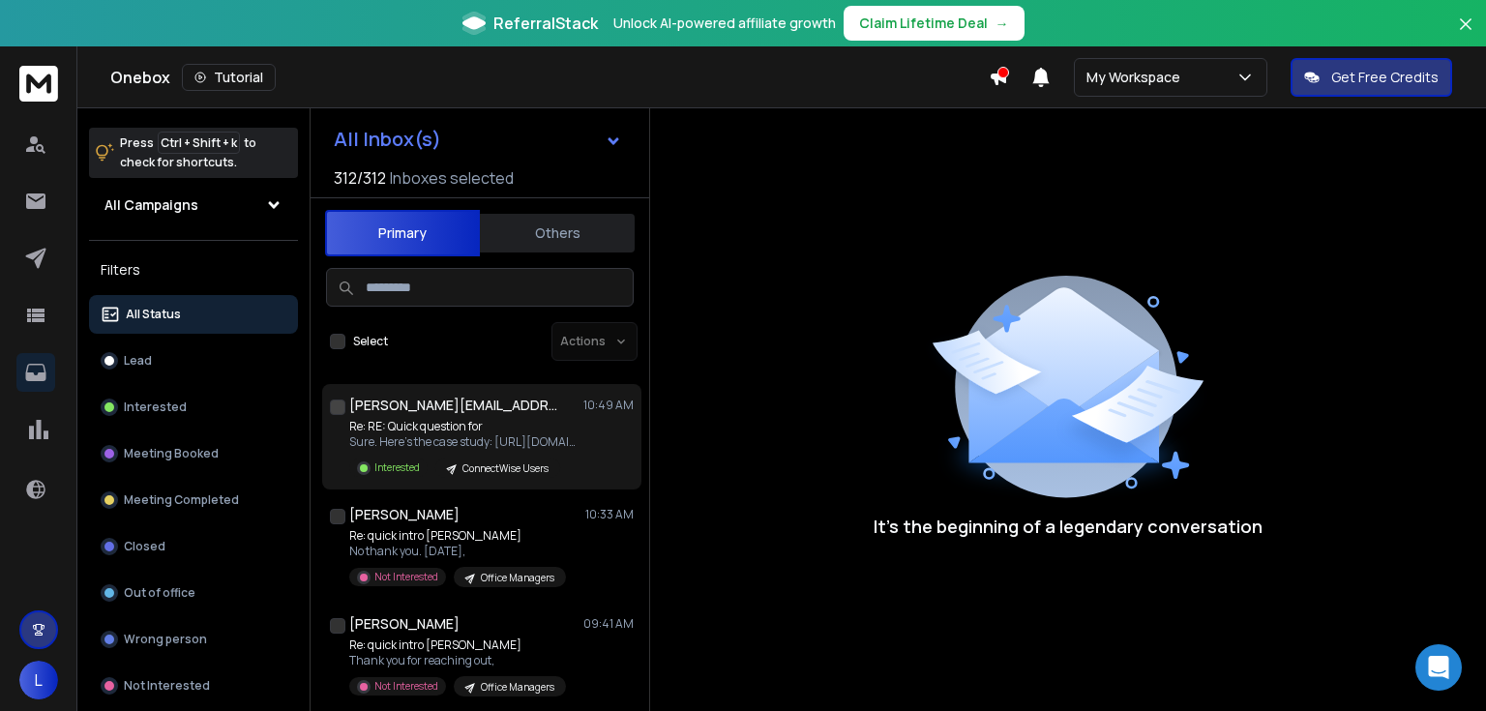
click at [460, 415] on div "[PERSON_NAME][EMAIL_ADDRESS][PERSON_NAME][DOMAIN_NAME] 10:49 AM Re: RE: Quick q…" at bounding box center [491, 437] width 284 height 82
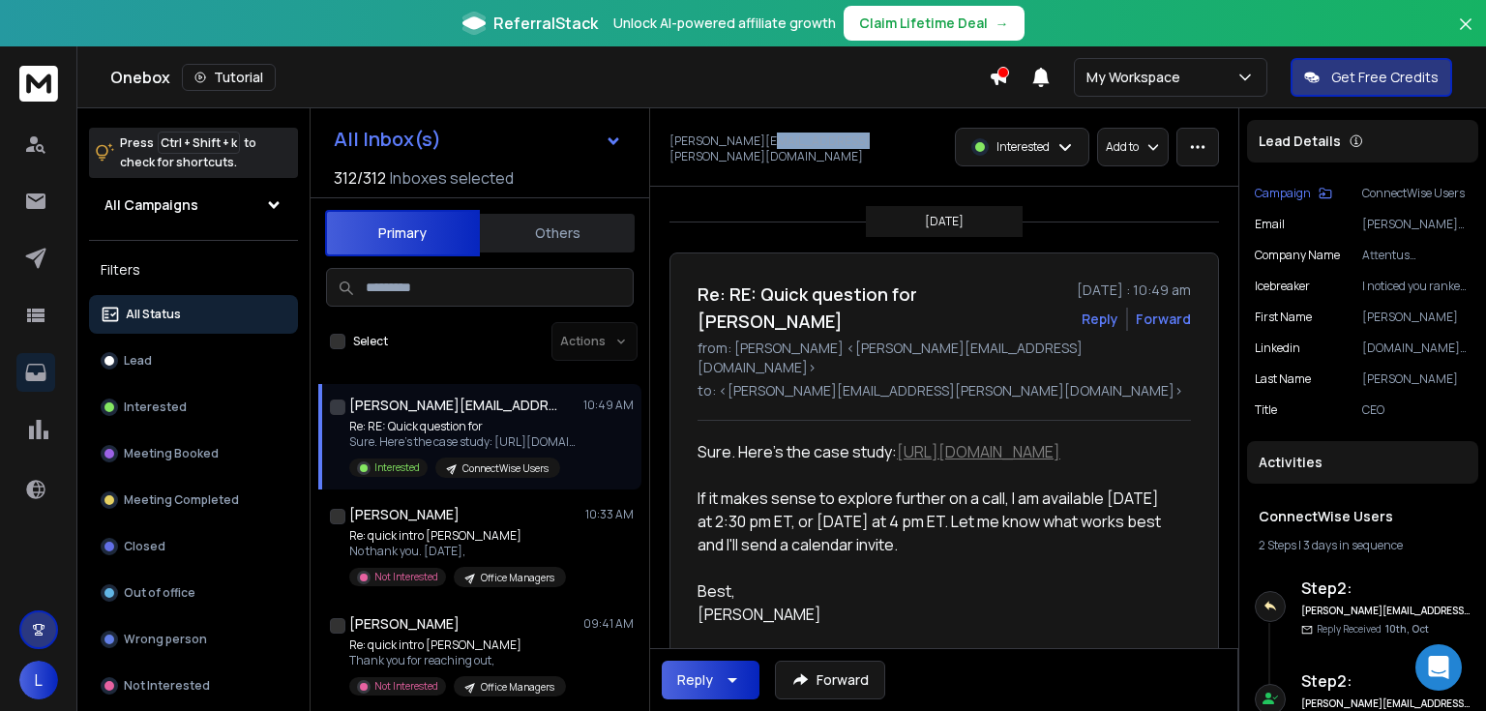
drag, startPoint x: 843, startPoint y: 150, endPoint x: 762, endPoint y: 155, distance: 80.5
click at [762, 155] on div "[PERSON_NAME][EMAIL_ADDRESS][PERSON_NAME][DOMAIN_NAME]" at bounding box center [804, 147] width 269 height 35
copy p "attentus.tech"
click at [1109, 62] on button "My Workspace" at bounding box center [1171, 77] width 194 height 39
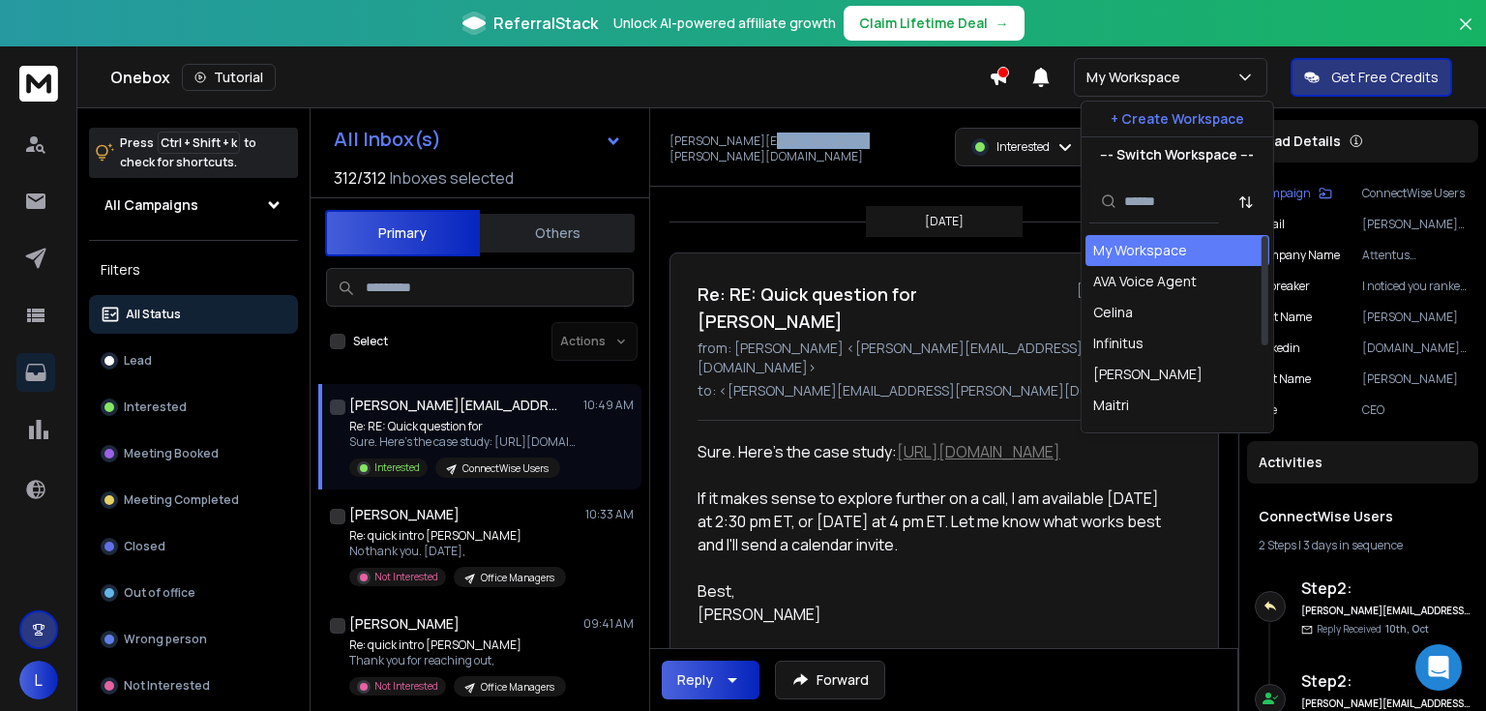
click at [1171, 242] on div "My Workspace" at bounding box center [1140, 250] width 94 height 19
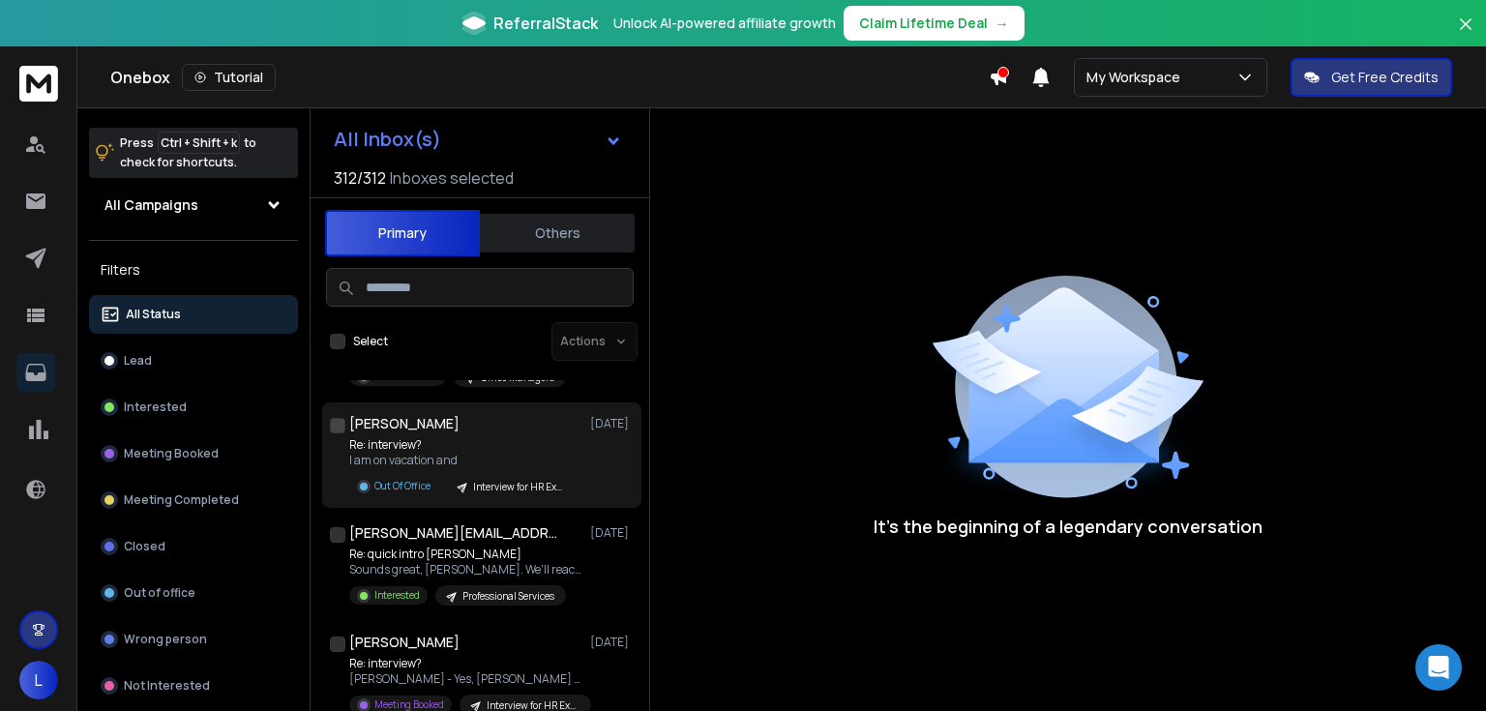
scroll to position [387, 0]
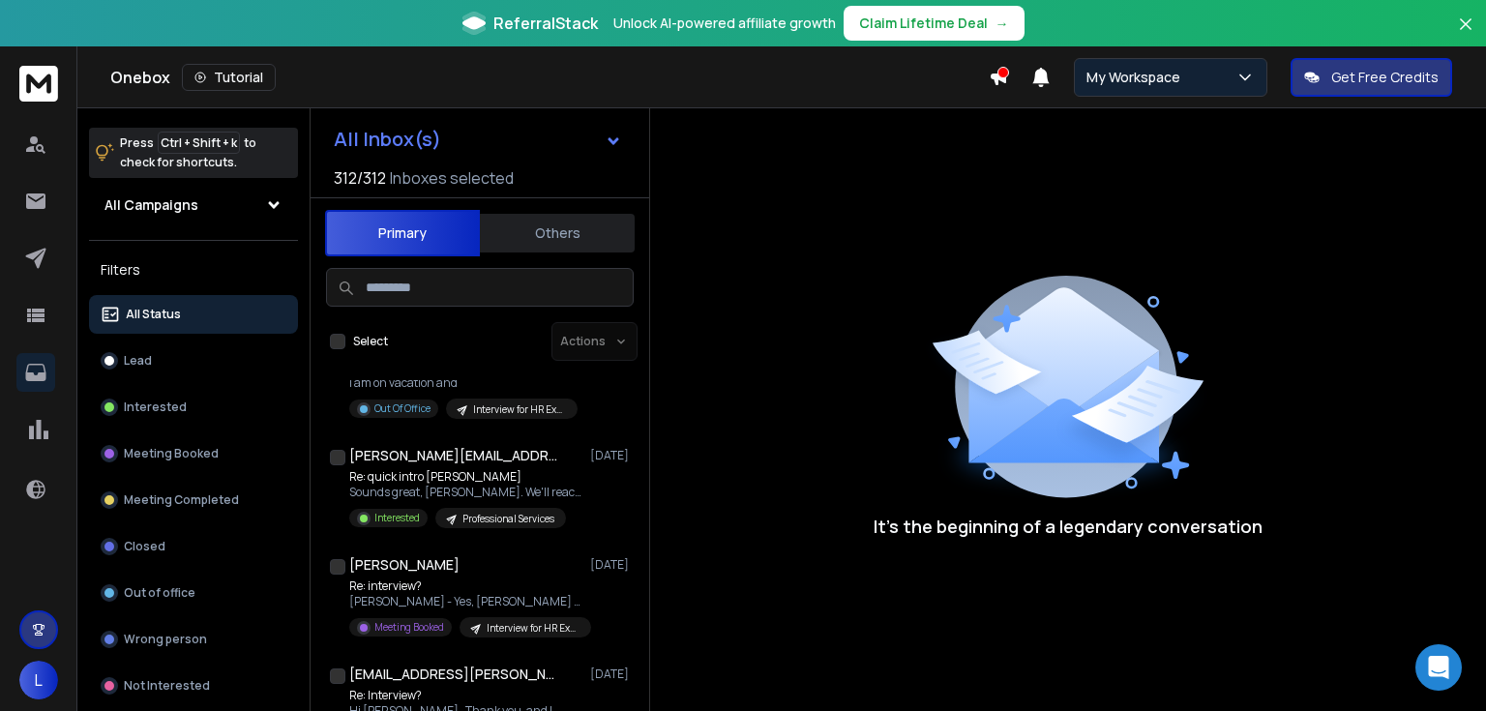
click at [1115, 79] on p "My Workspace" at bounding box center [1138, 77] width 102 height 19
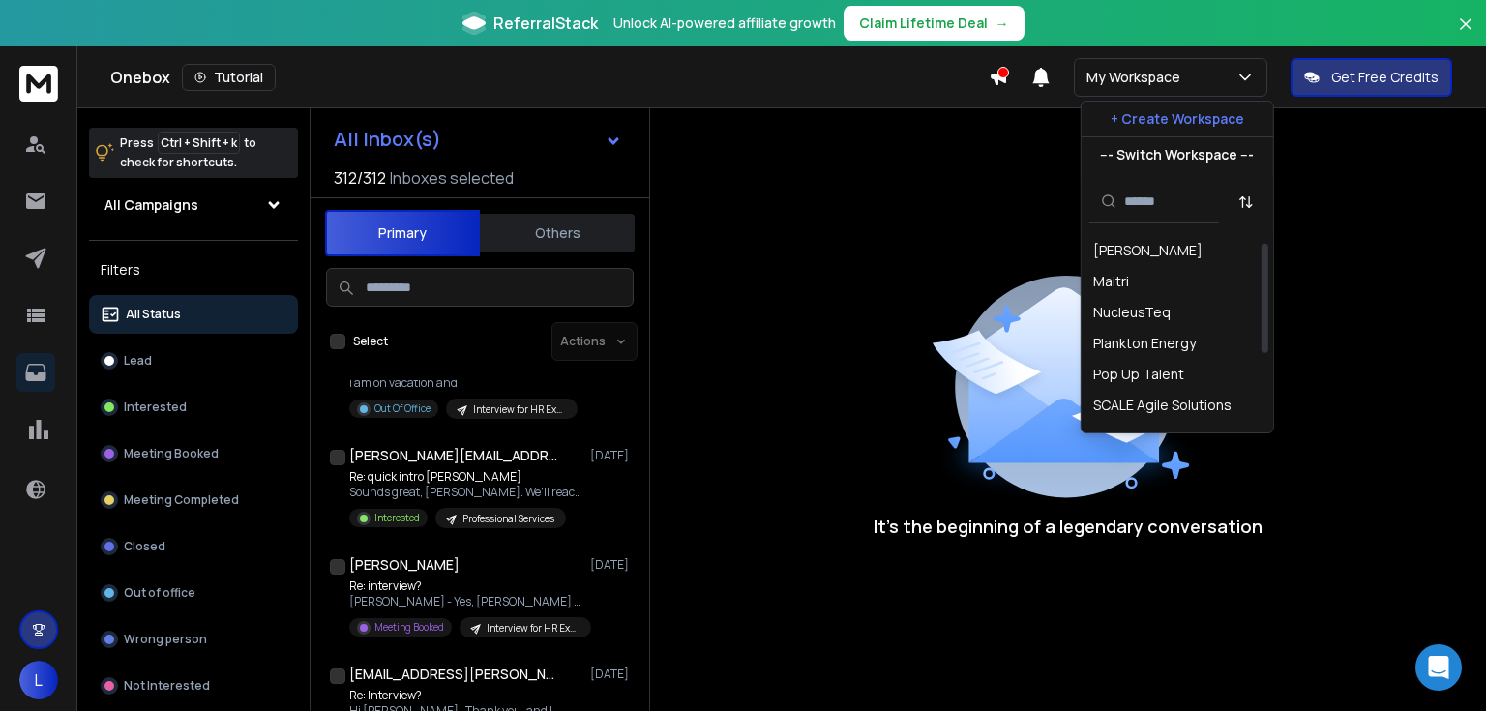
scroll to position [147, 0]
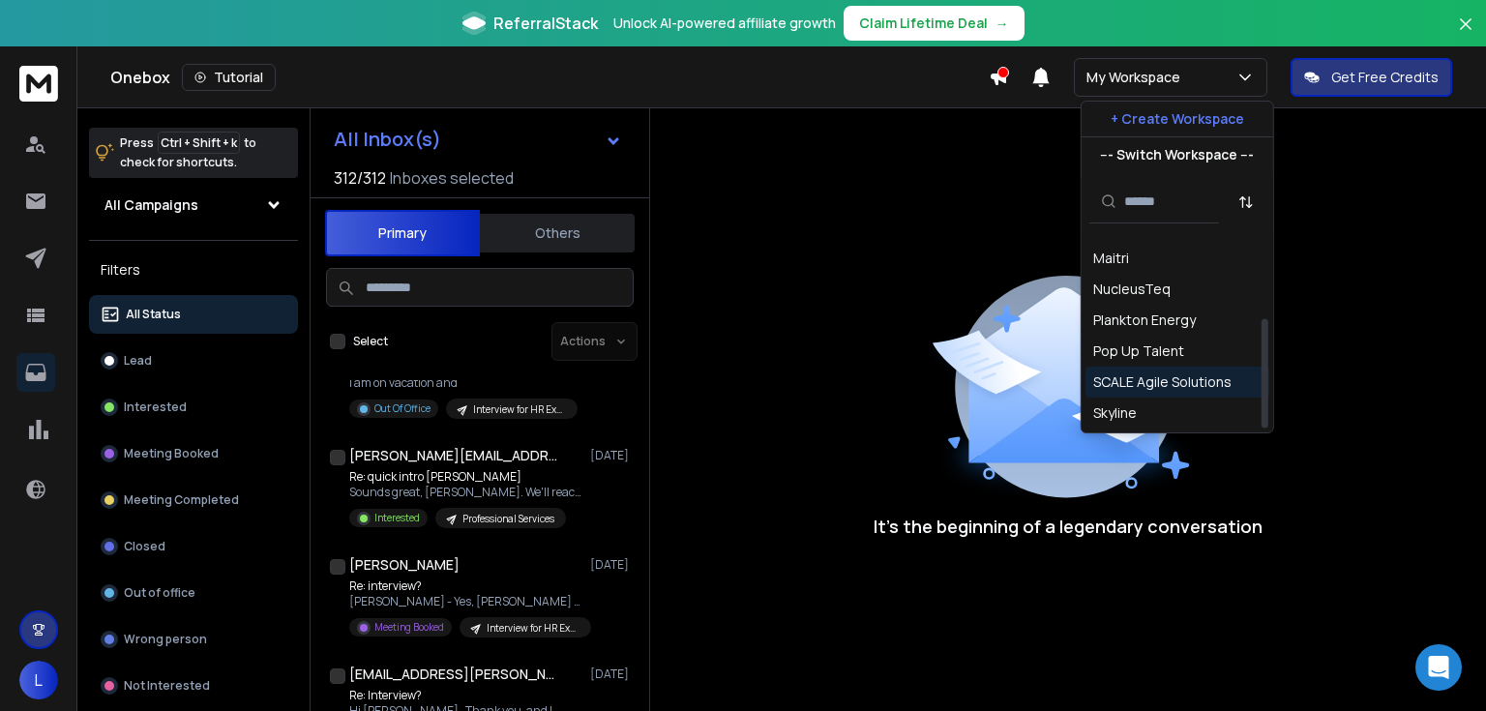
click at [1162, 383] on div "SCALE Agile Solutions" at bounding box center [1162, 382] width 138 height 19
